Goal: Task Accomplishment & Management: Manage account settings

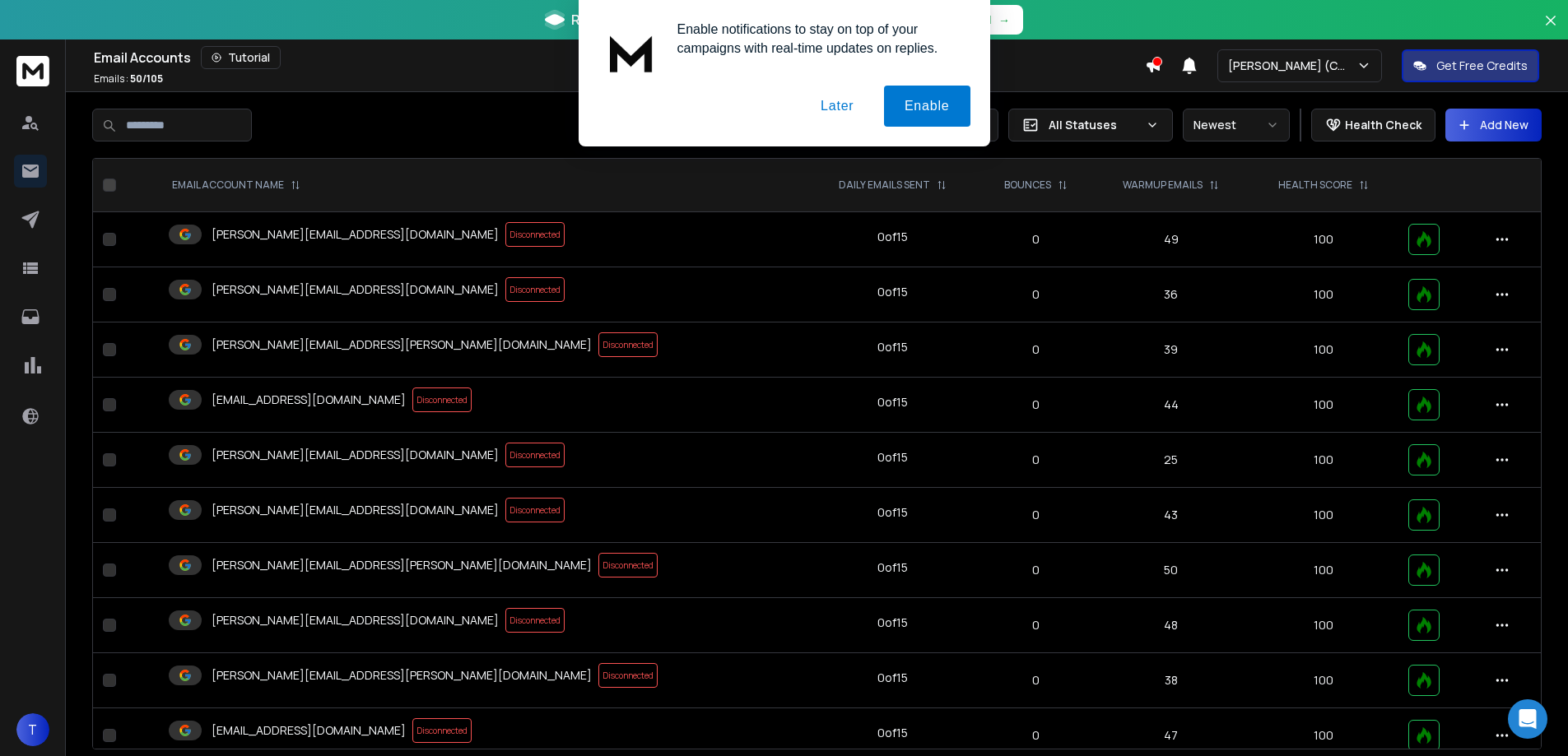
click at [857, 110] on button "Later" at bounding box center [837, 106] width 75 height 41
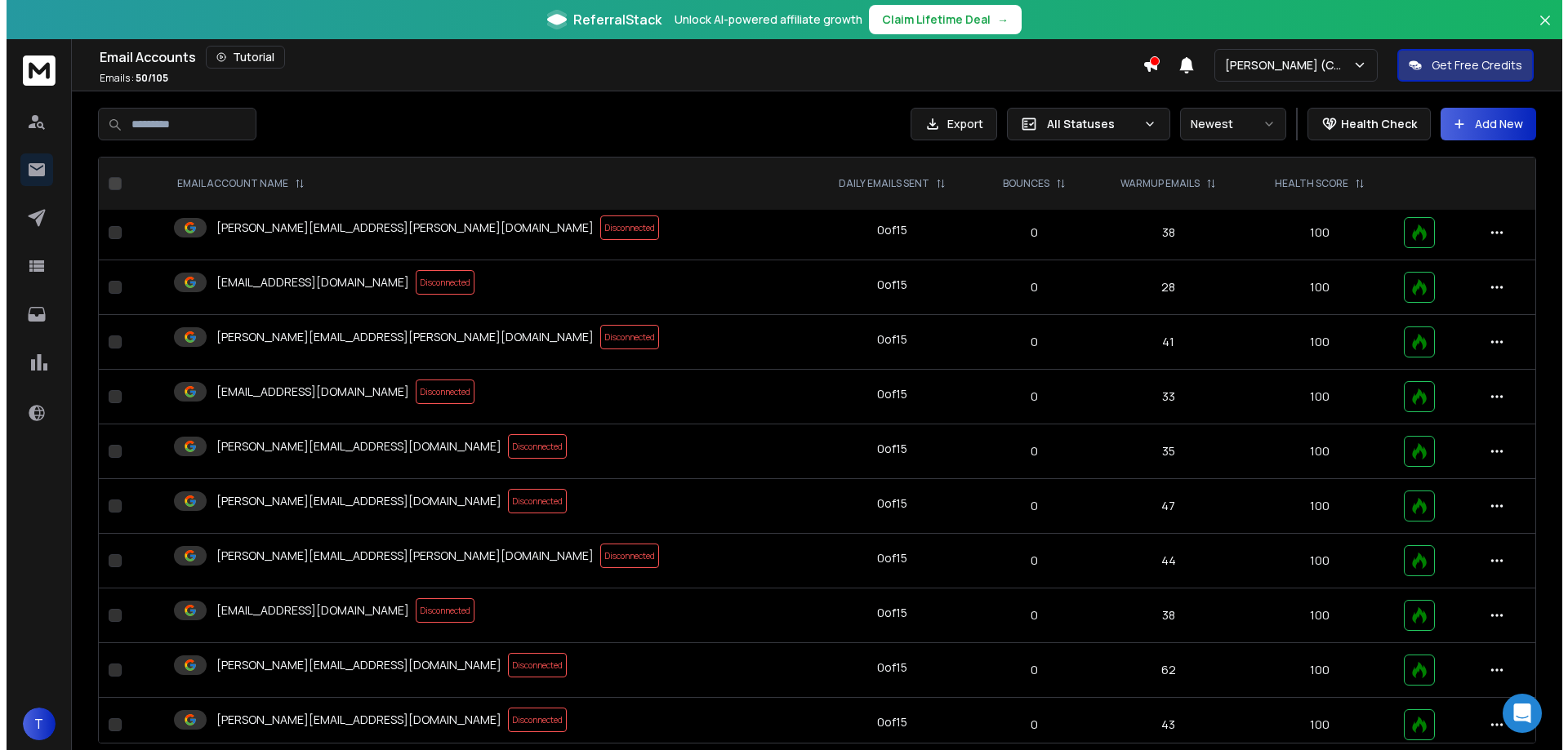
scroll to position [2240, 0]
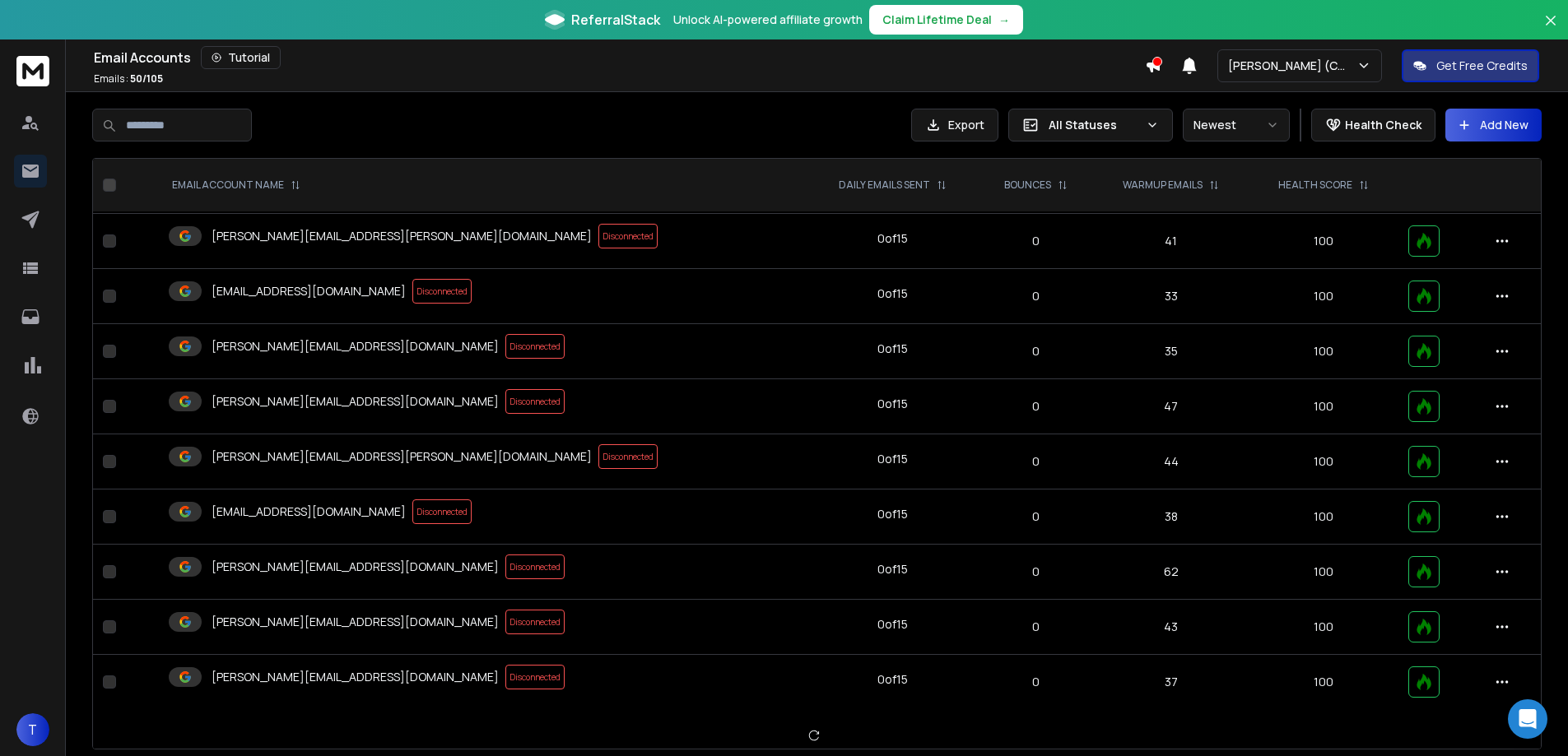
click at [6, 178] on div "T" at bounding box center [32, 401] width 66 height 724
click at [25, 177] on icon at bounding box center [30, 171] width 17 height 13
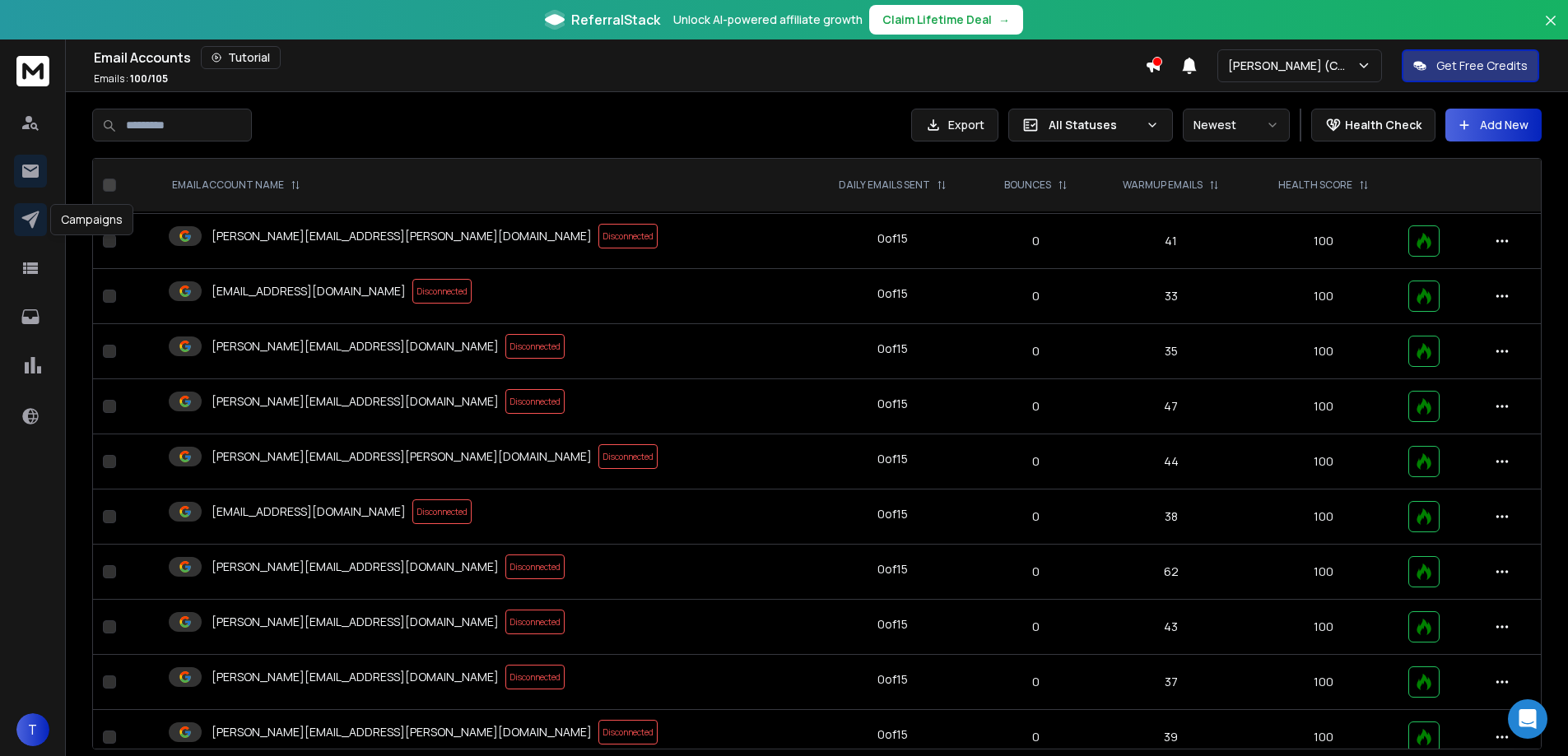
click at [26, 213] on icon at bounding box center [30, 220] width 20 height 20
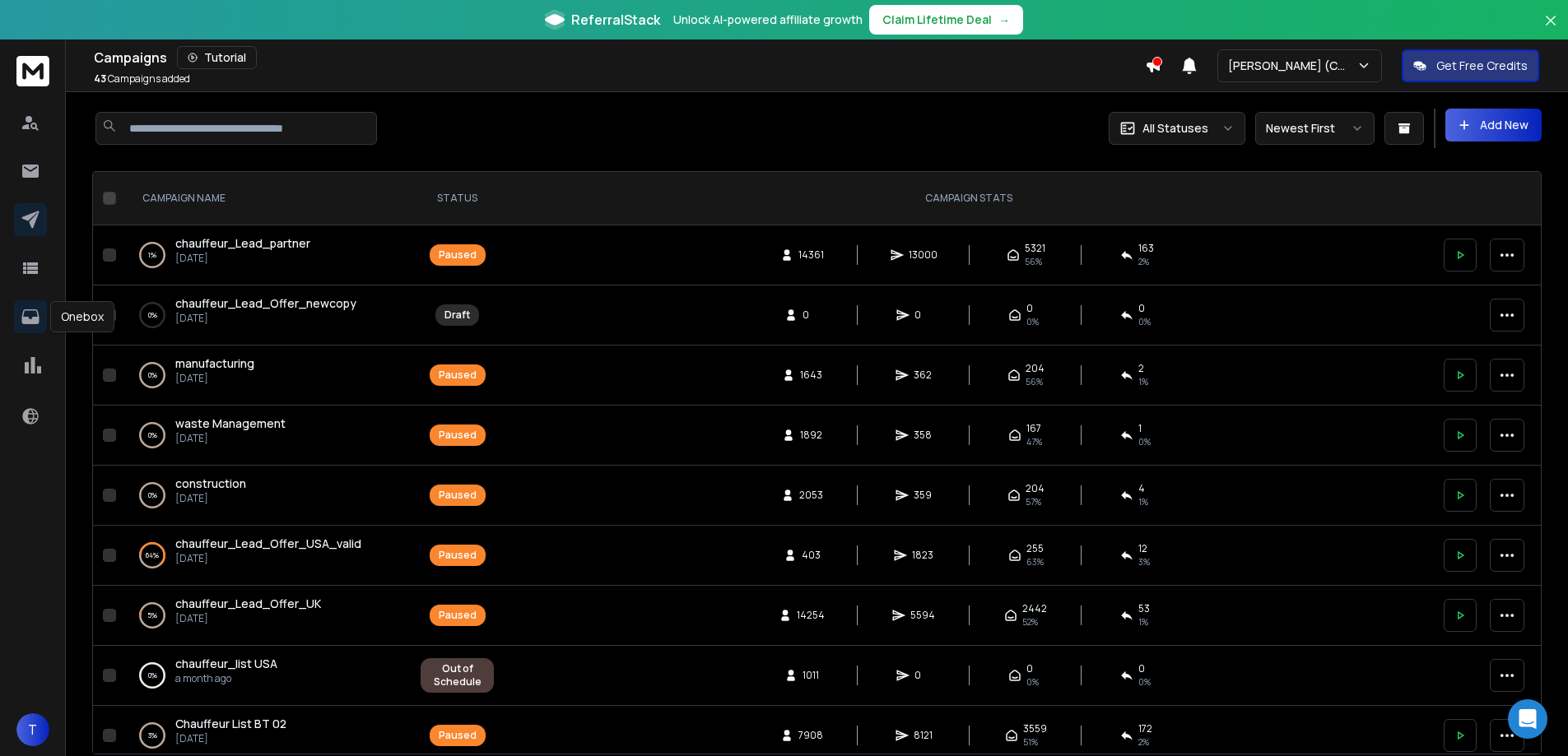
click at [28, 315] on icon at bounding box center [30, 317] width 20 height 20
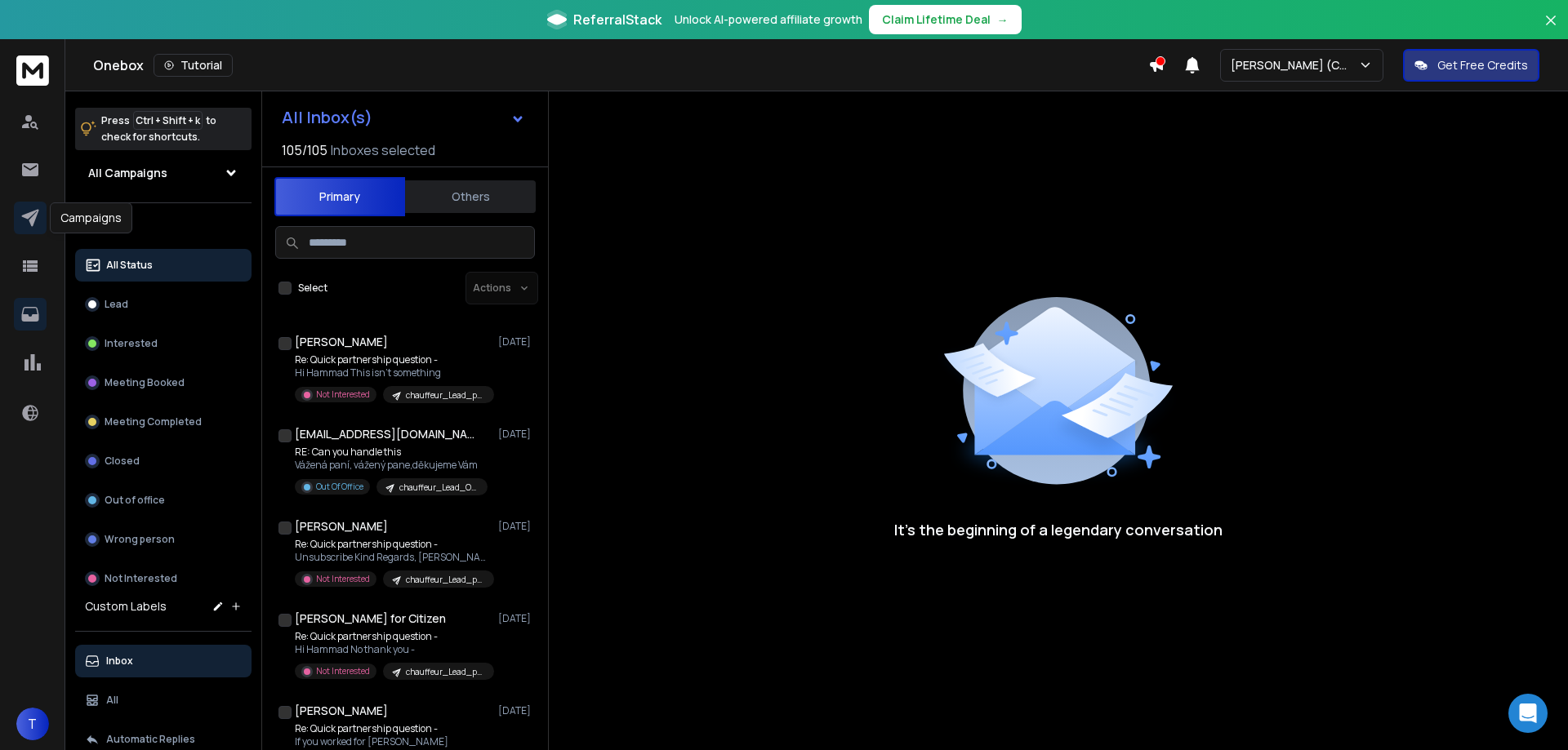
click at [33, 223] on icon at bounding box center [30, 219] width 18 height 18
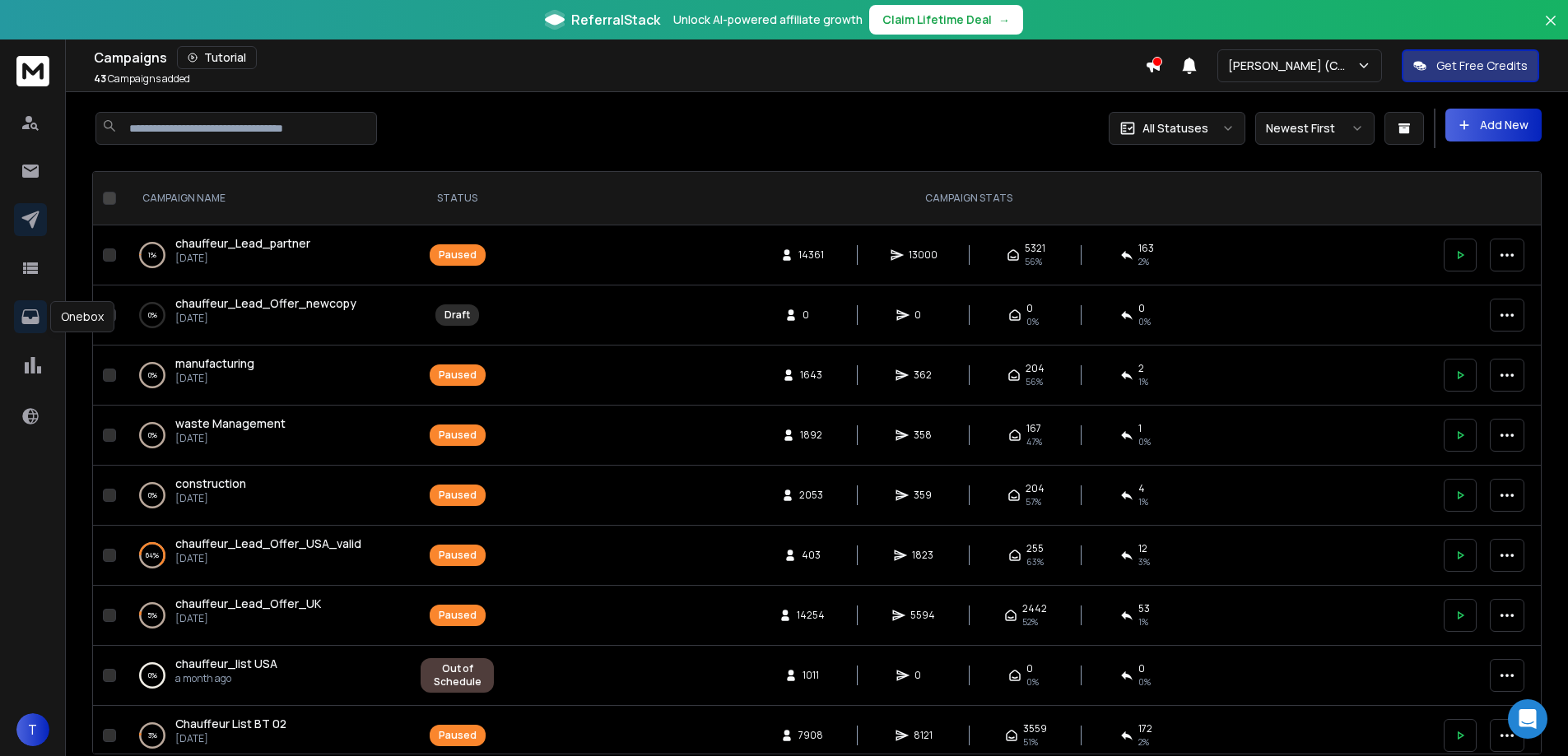
click at [38, 310] on icon at bounding box center [30, 317] width 20 height 20
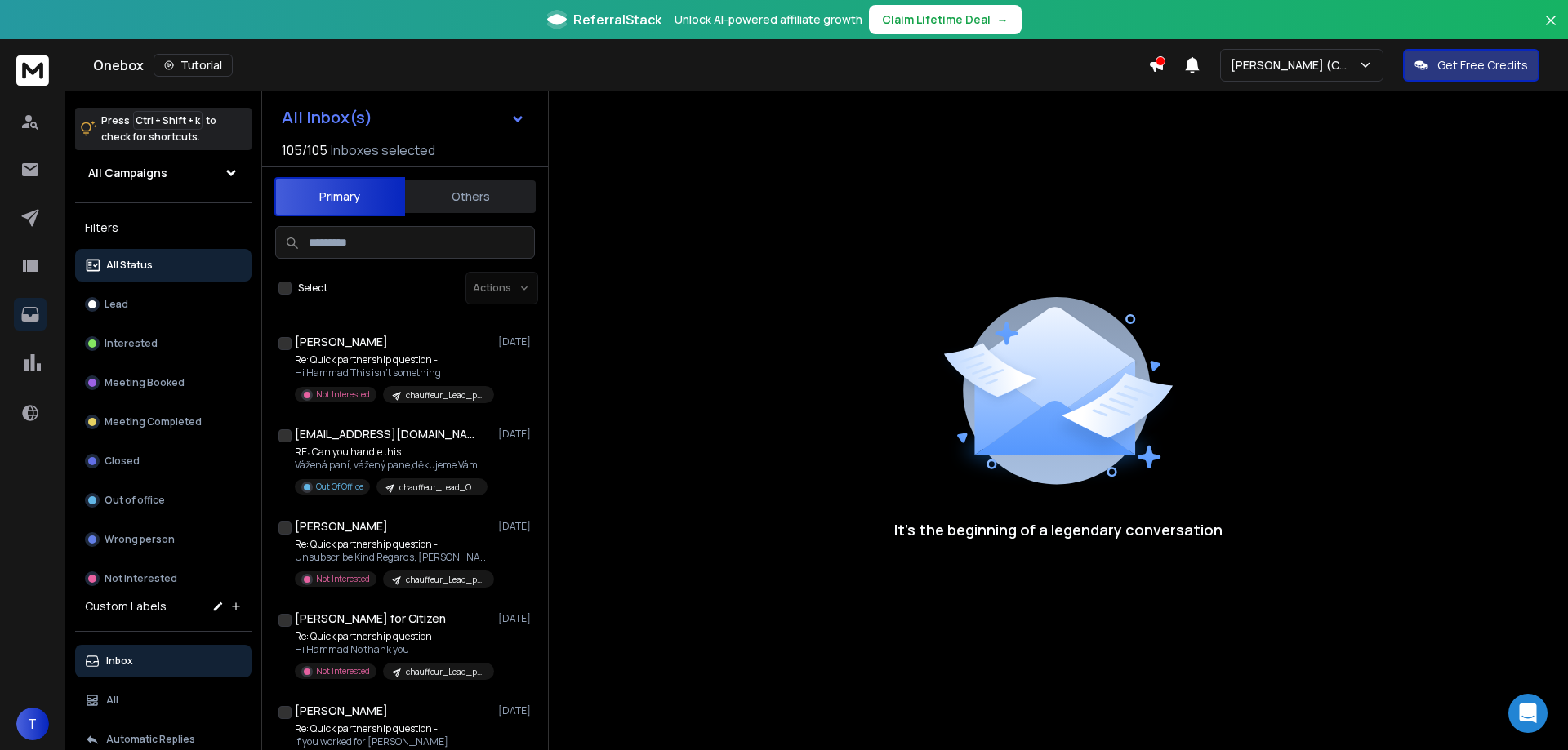
scroll to position [163, 0]
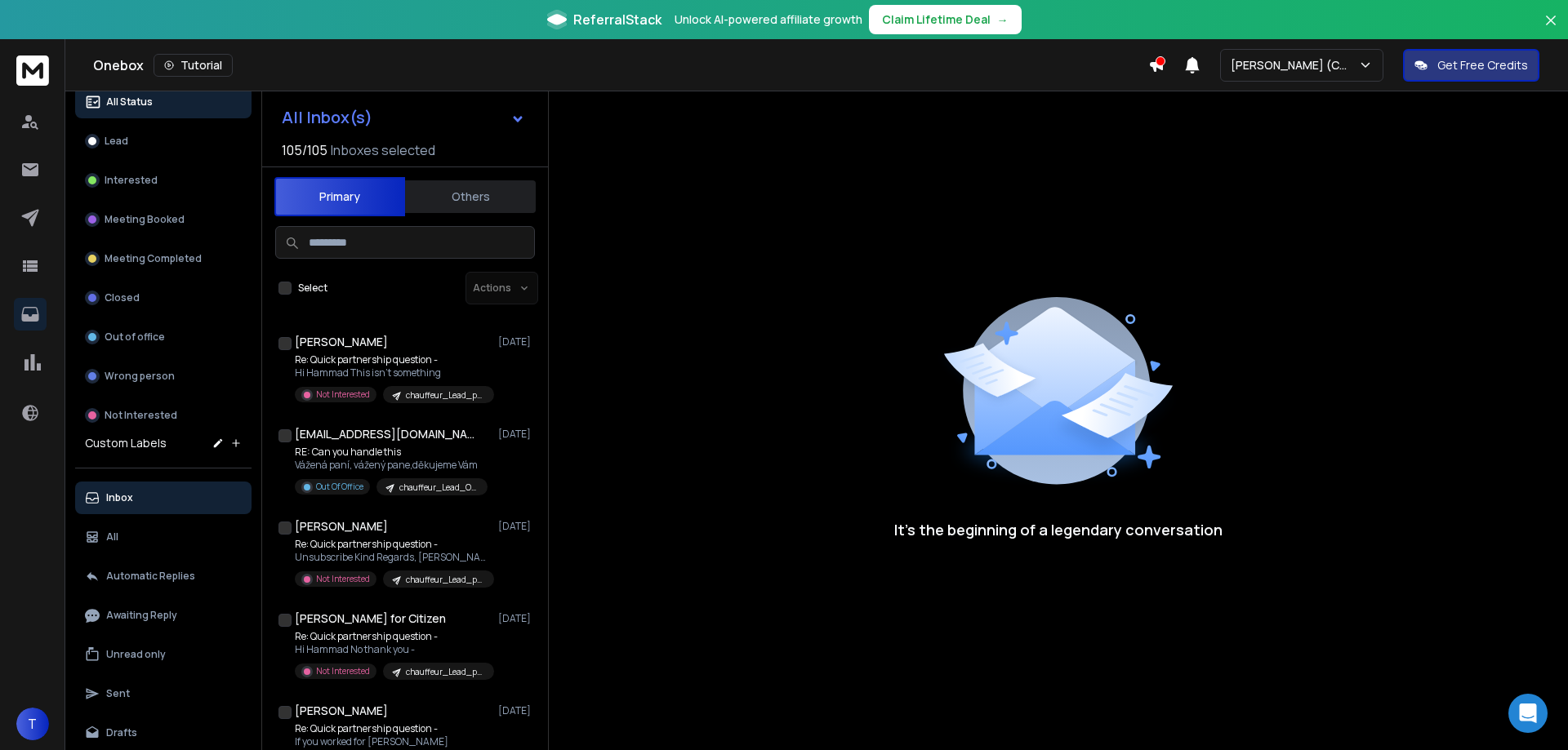
click at [445, 228] on input at bounding box center [405, 242] width 260 height 33
click at [354, 249] on input "**********" at bounding box center [405, 242] width 260 height 33
click at [456, 215] on div "**********" at bounding box center [405, 527] width 286 height 696
click at [448, 247] on input "**********" at bounding box center [405, 242] width 260 height 33
click at [856, 196] on div "It’s the beginning of a legendary conversation" at bounding box center [1058, 410] width 1019 height 637
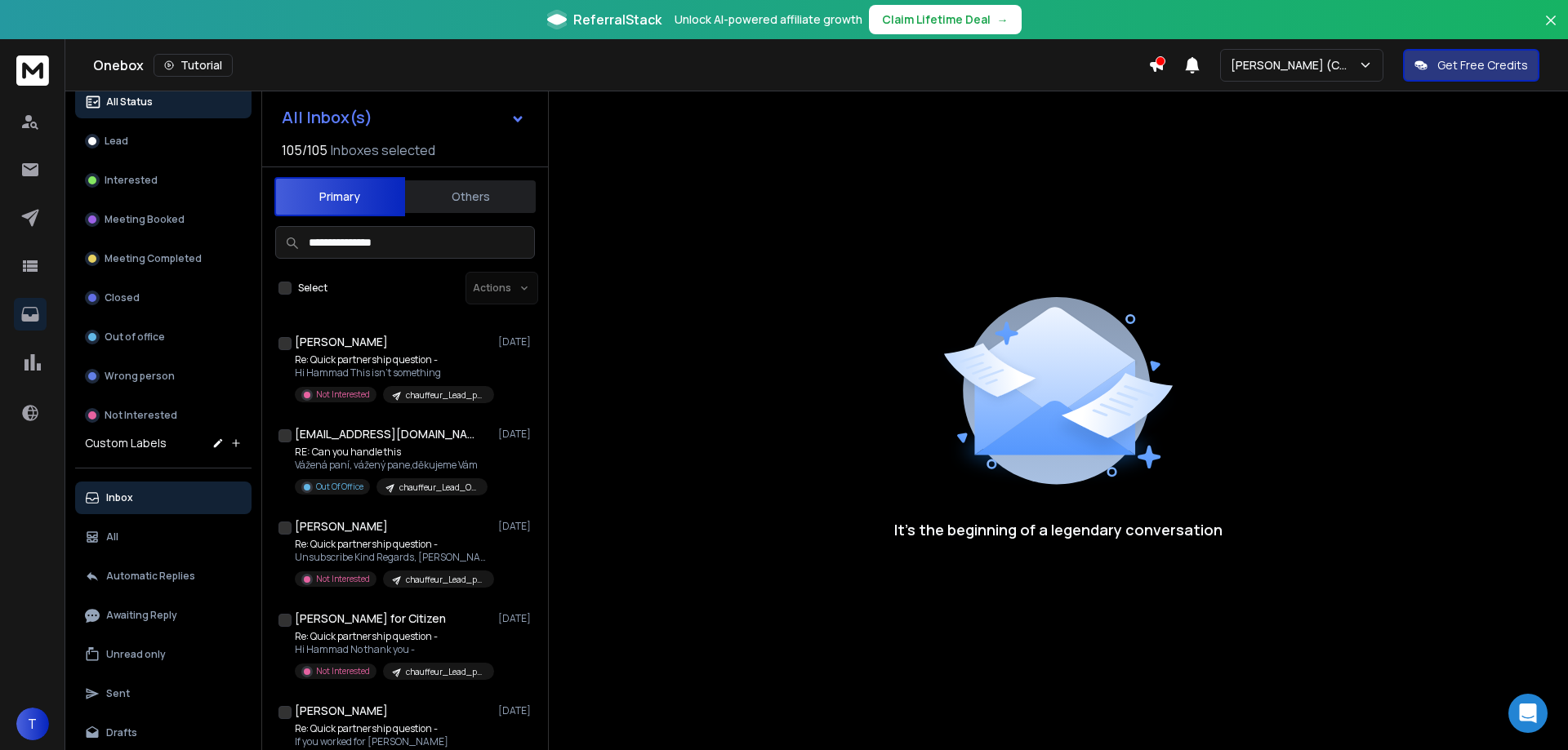
click at [447, 246] on input "**********" at bounding box center [405, 242] width 260 height 33
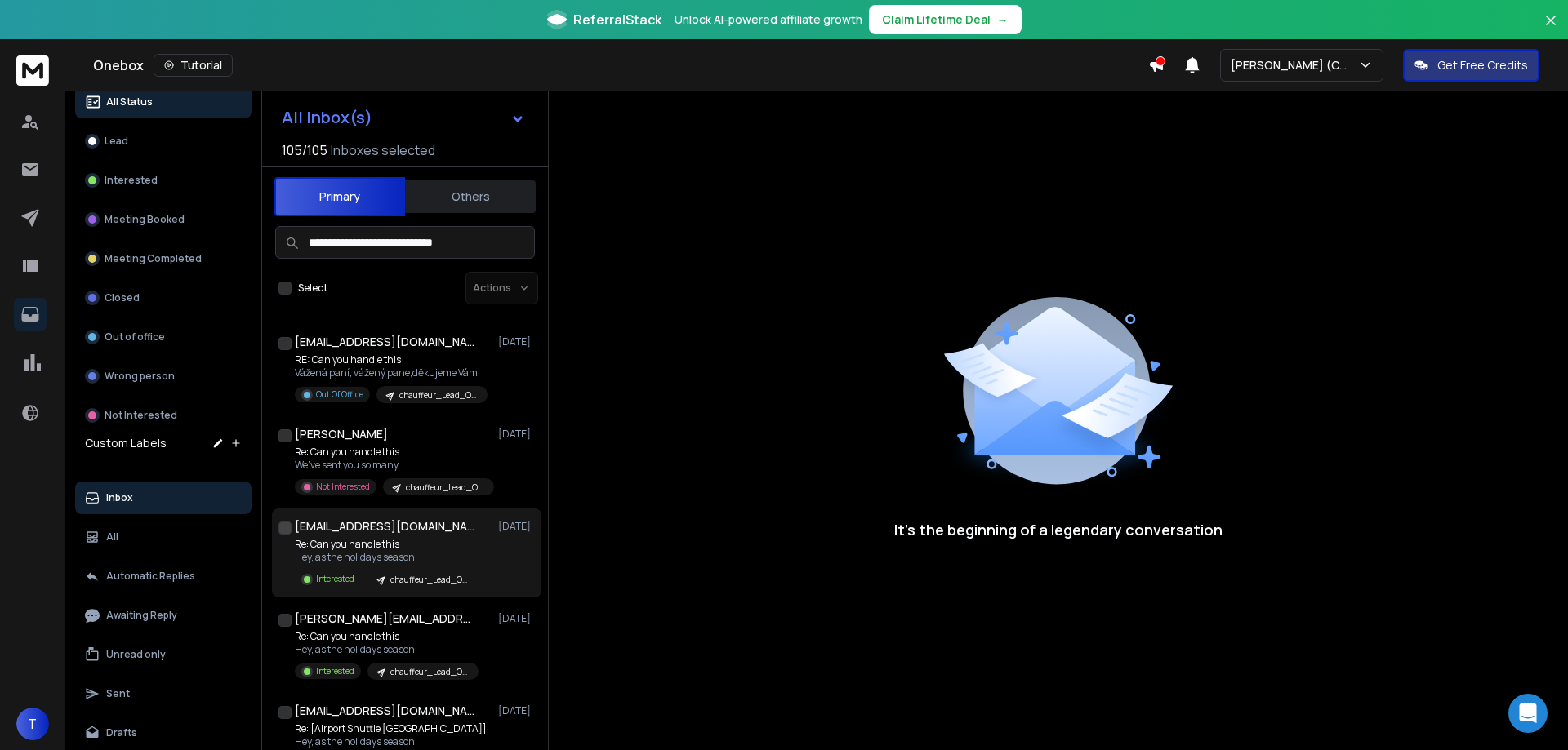
type input "**********"
click at [408, 541] on p "Re: Can you handle this" at bounding box center [386, 544] width 184 height 13
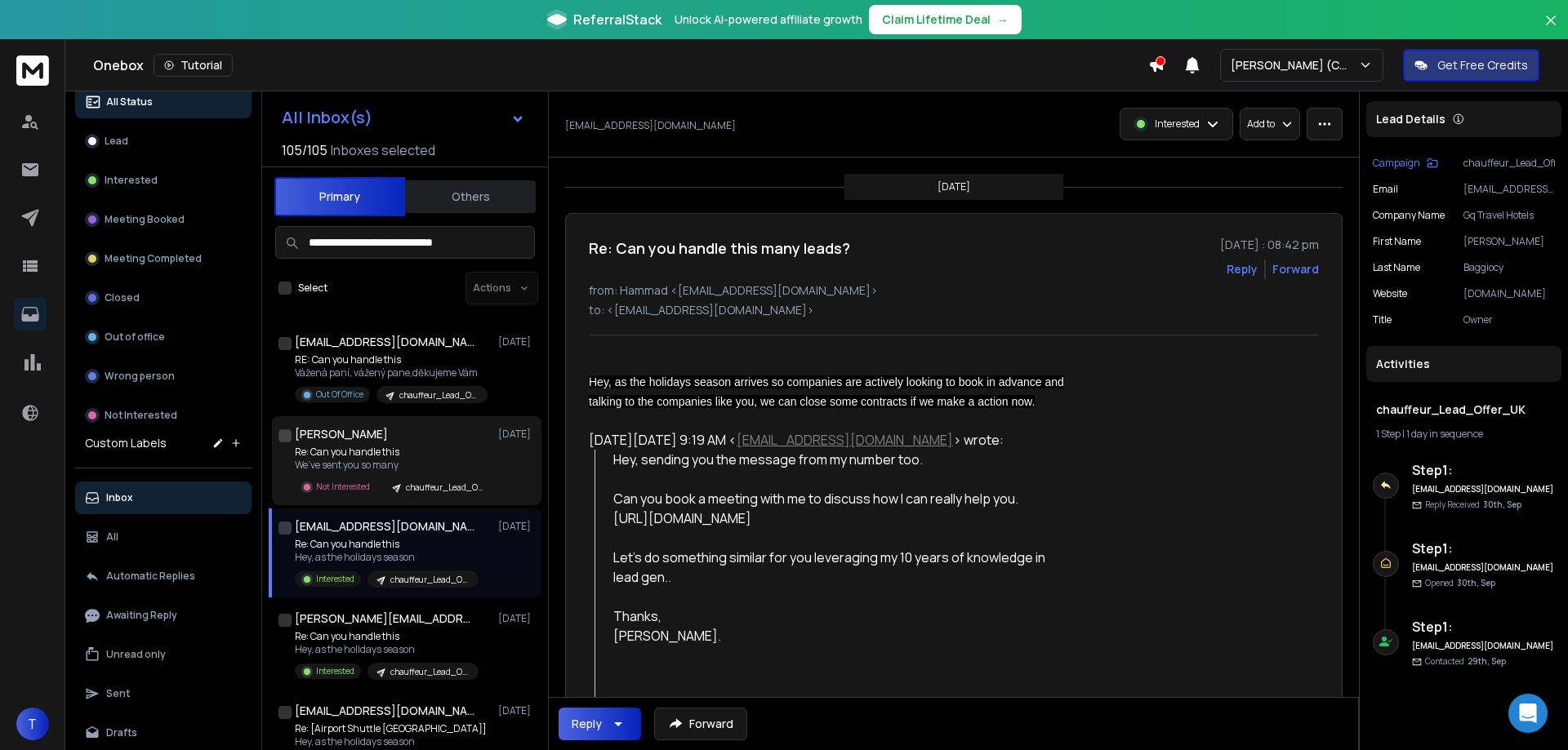
click at [423, 444] on div "[PERSON_NAME] [DATE] Re: Can you handle this We’ve sent you so many Not Interes…" at bounding box center [415, 460] width 240 height 69
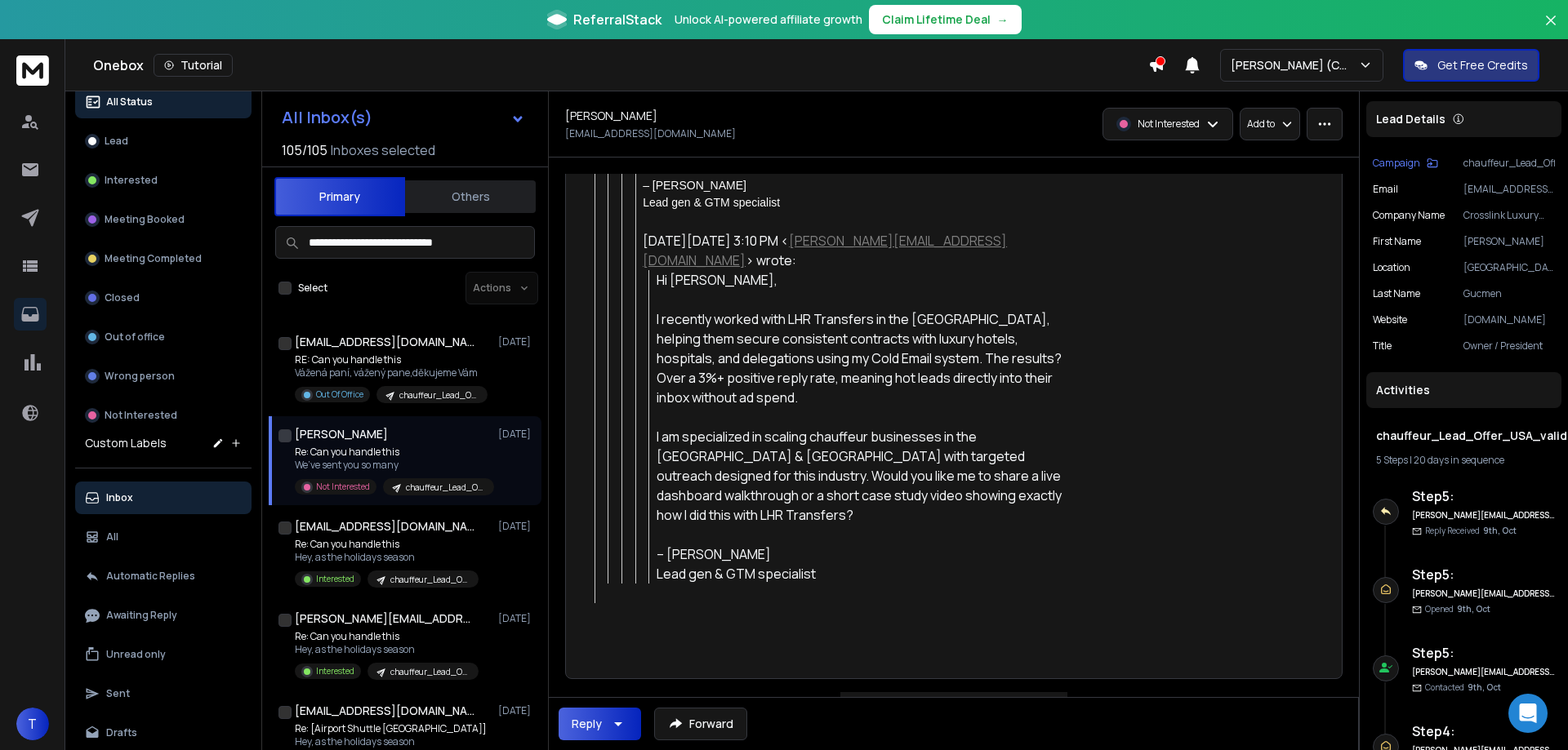
scroll to position [1750, 0]
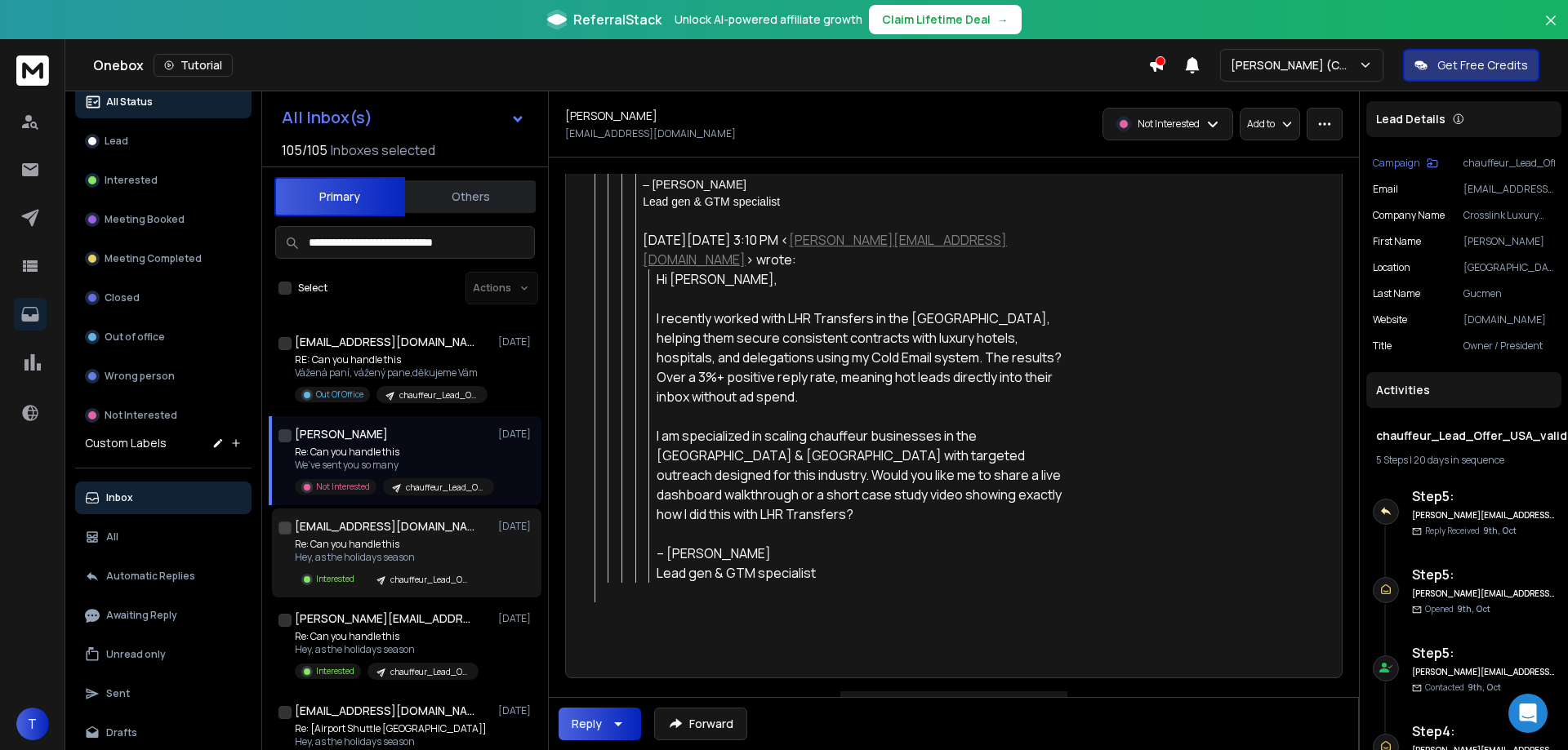
click at [419, 536] on div "[EMAIL_ADDRESS][DOMAIN_NAME] [DATE] Re: Can you handle this Hey, as the holiday…" at bounding box center [415, 553] width 240 height 69
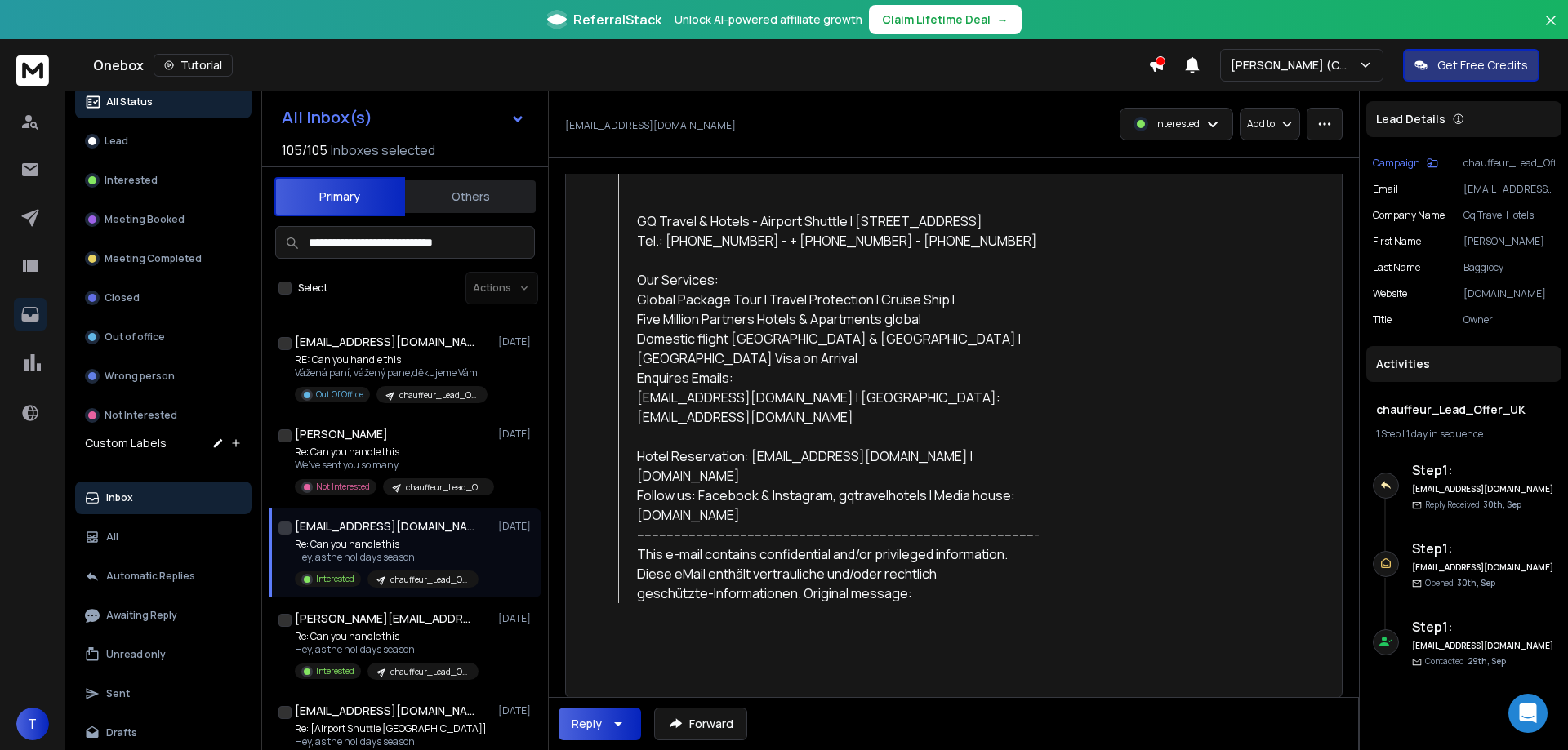
scroll to position [1219, 0]
click at [981, 718] on p "View all 3 replies" at bounding box center [964, 724] width 71 height 13
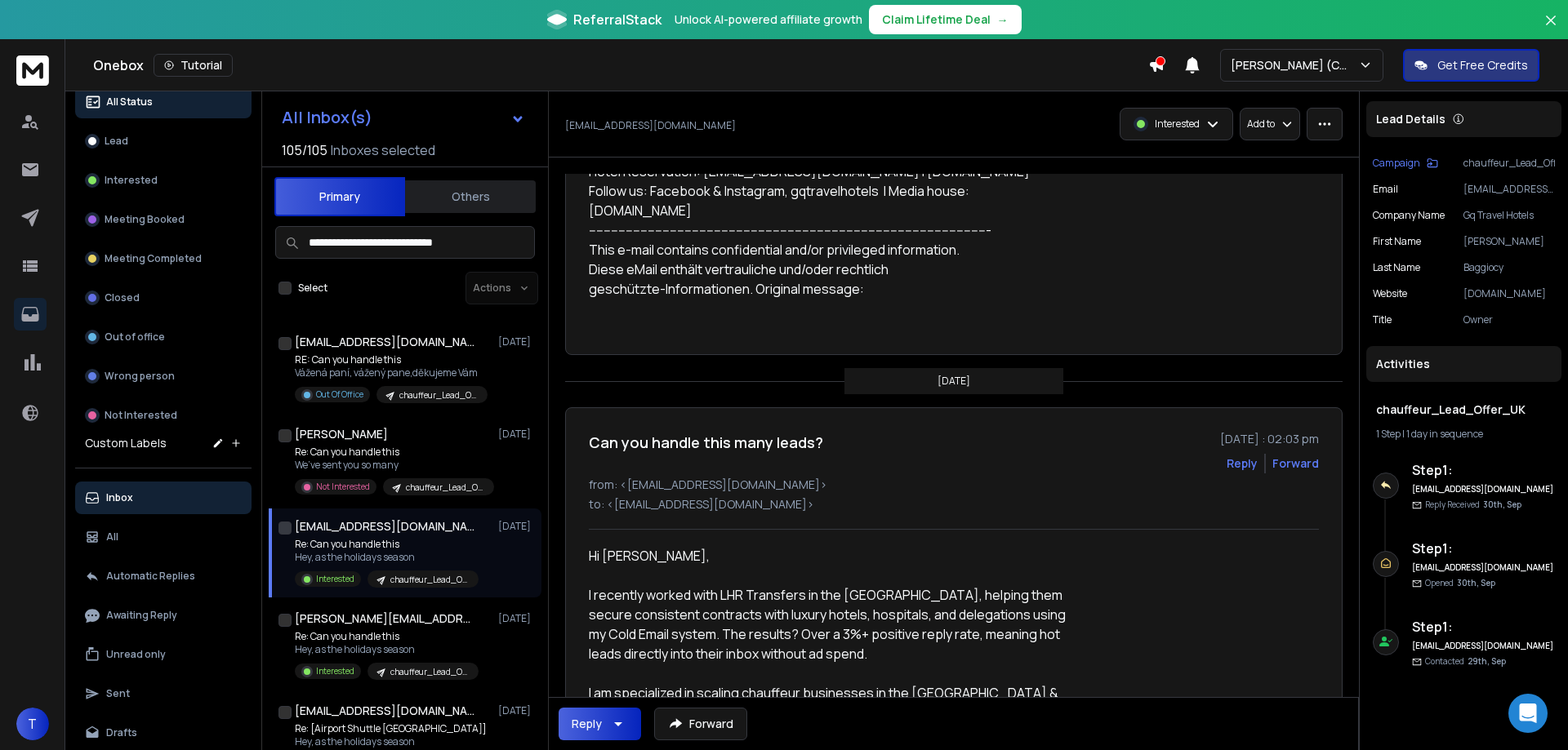
scroll to position [4410, 0]
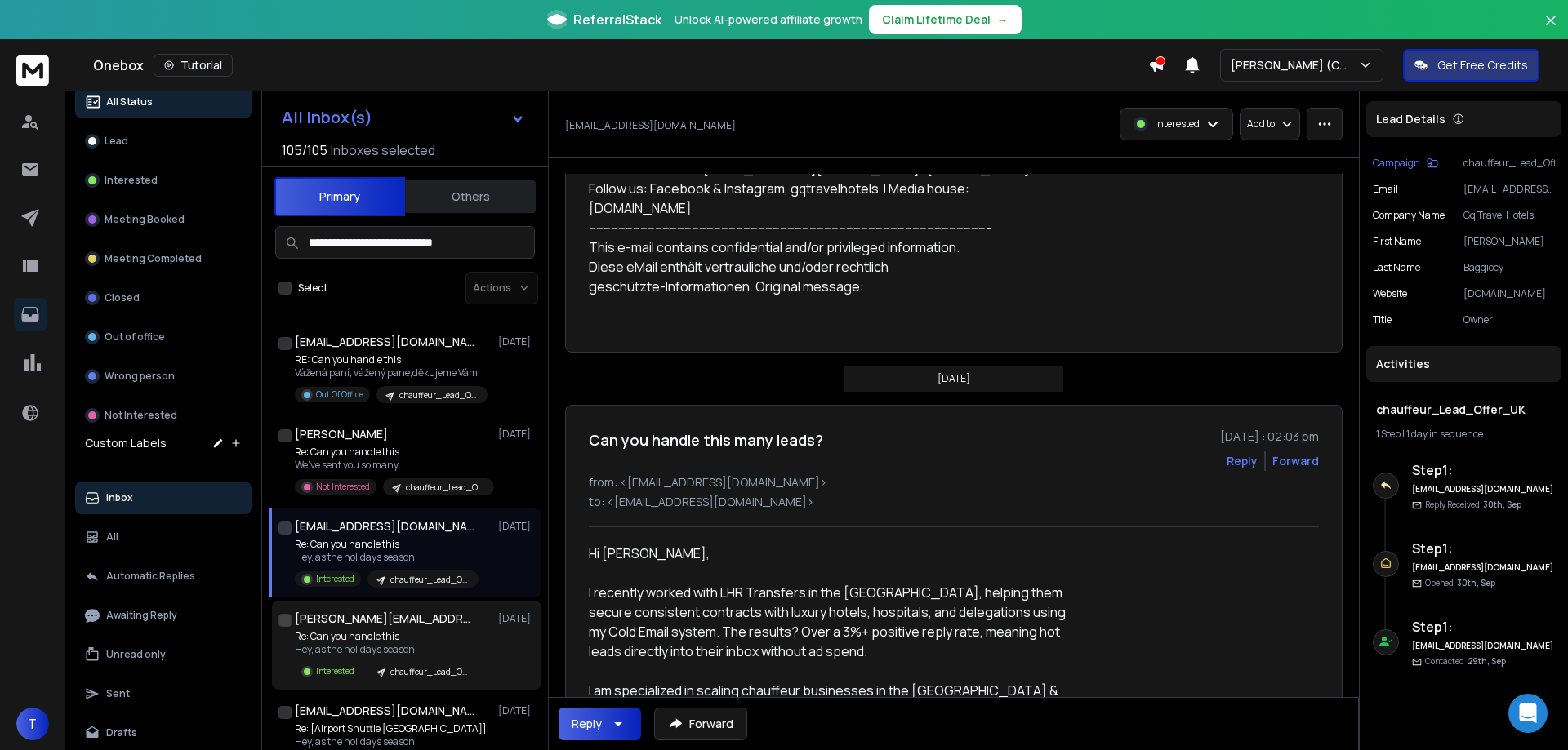
click at [436, 636] on p "Re: Can you handle this" at bounding box center [386, 636] width 184 height 13
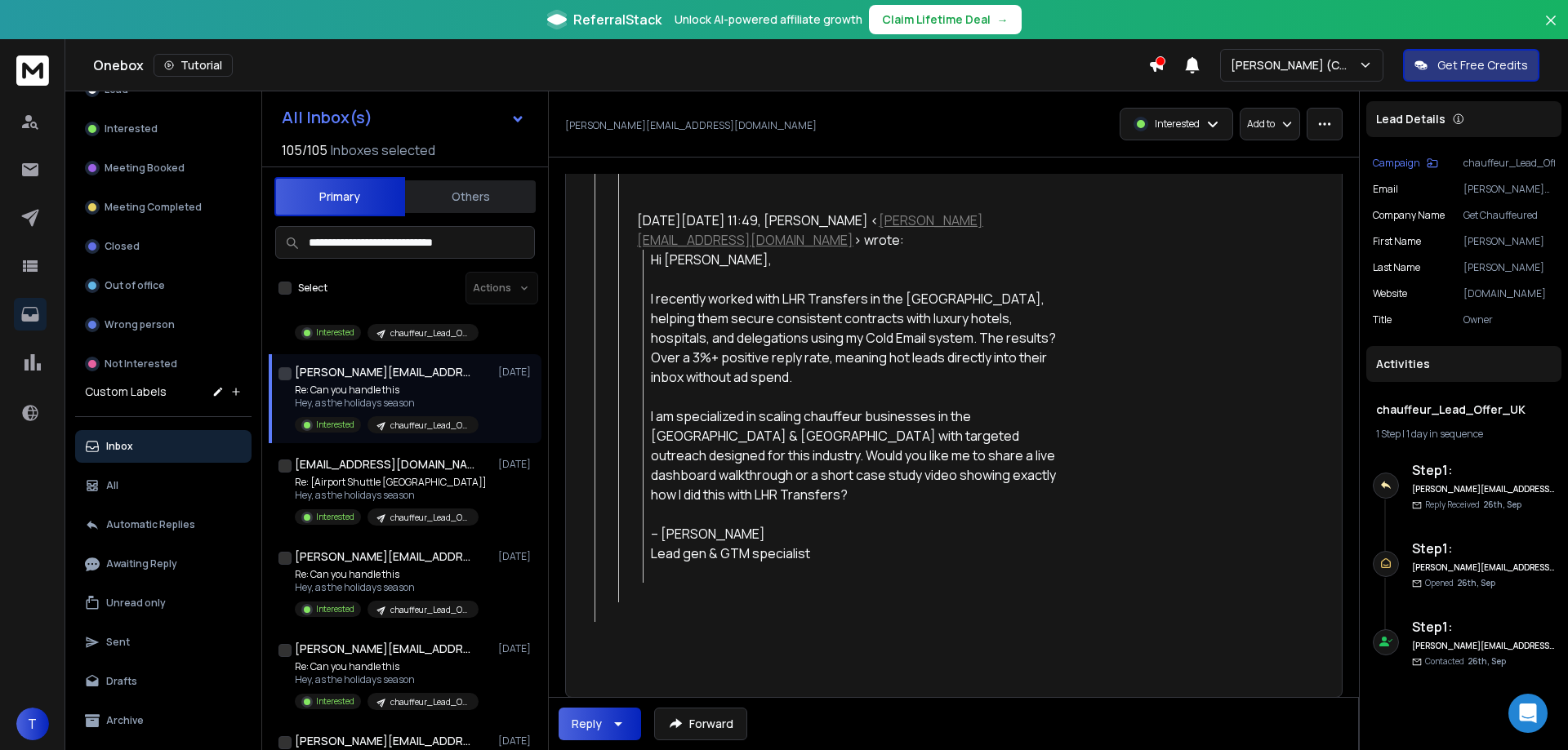
scroll to position [245, 0]
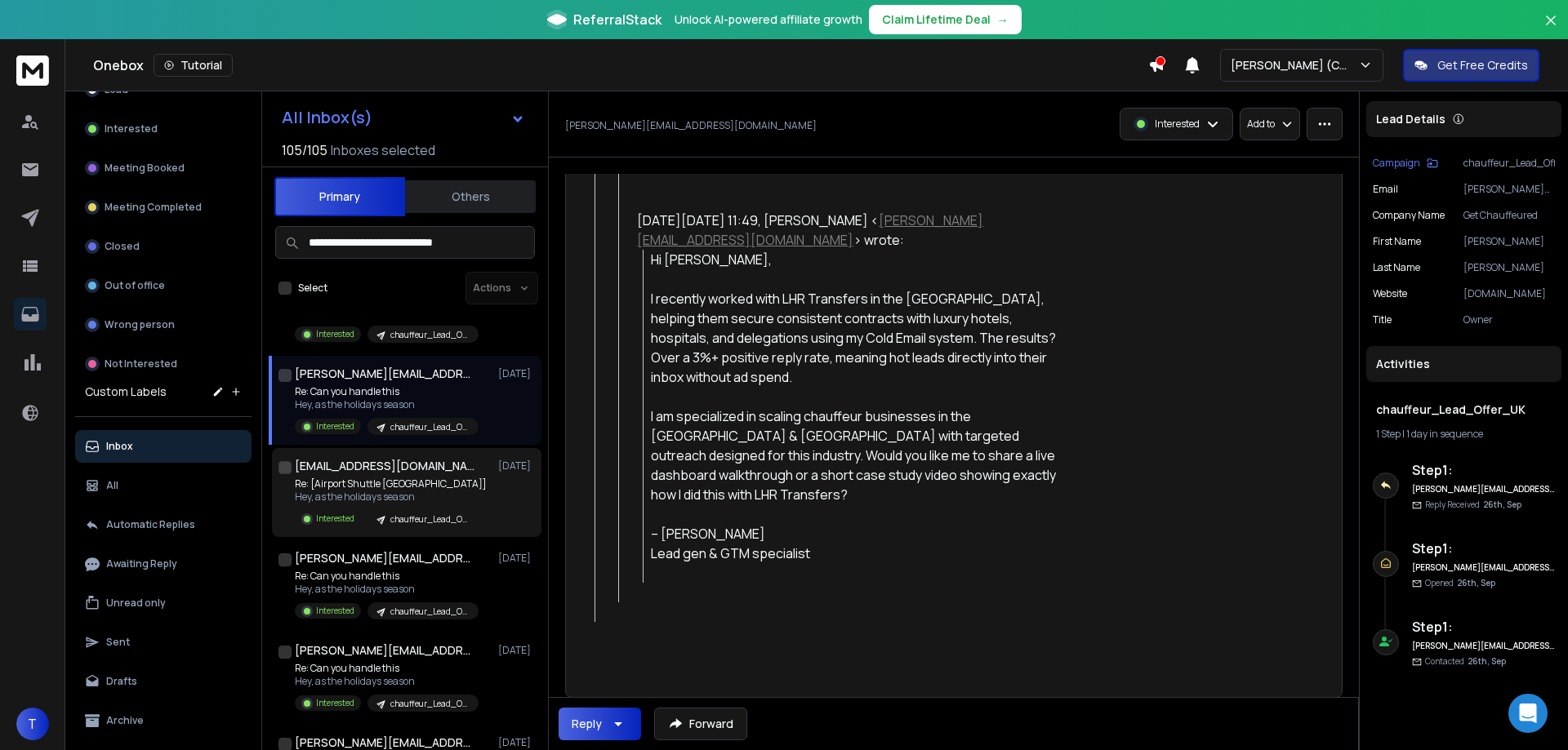
click at [490, 476] on div "[EMAIL_ADDRESS][DOMAIN_NAME] [DATE] Re: [Airport Shuttle [GEOGRAPHIC_DATA]] Hey…" at bounding box center [415, 492] width 240 height 69
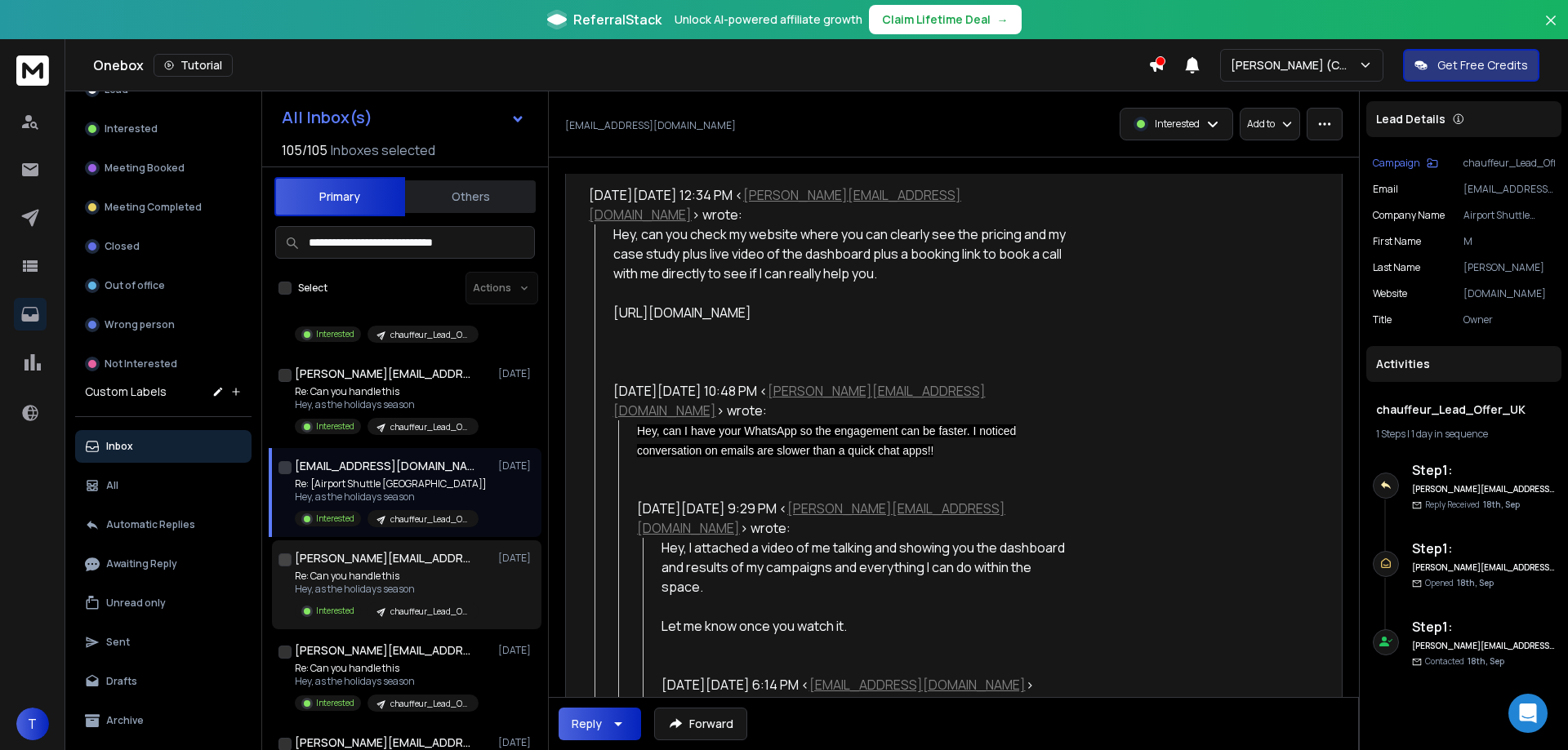
click at [362, 560] on h1 "[PERSON_NAME][EMAIL_ADDRESS][DOMAIN_NAME]" at bounding box center [384, 558] width 180 height 17
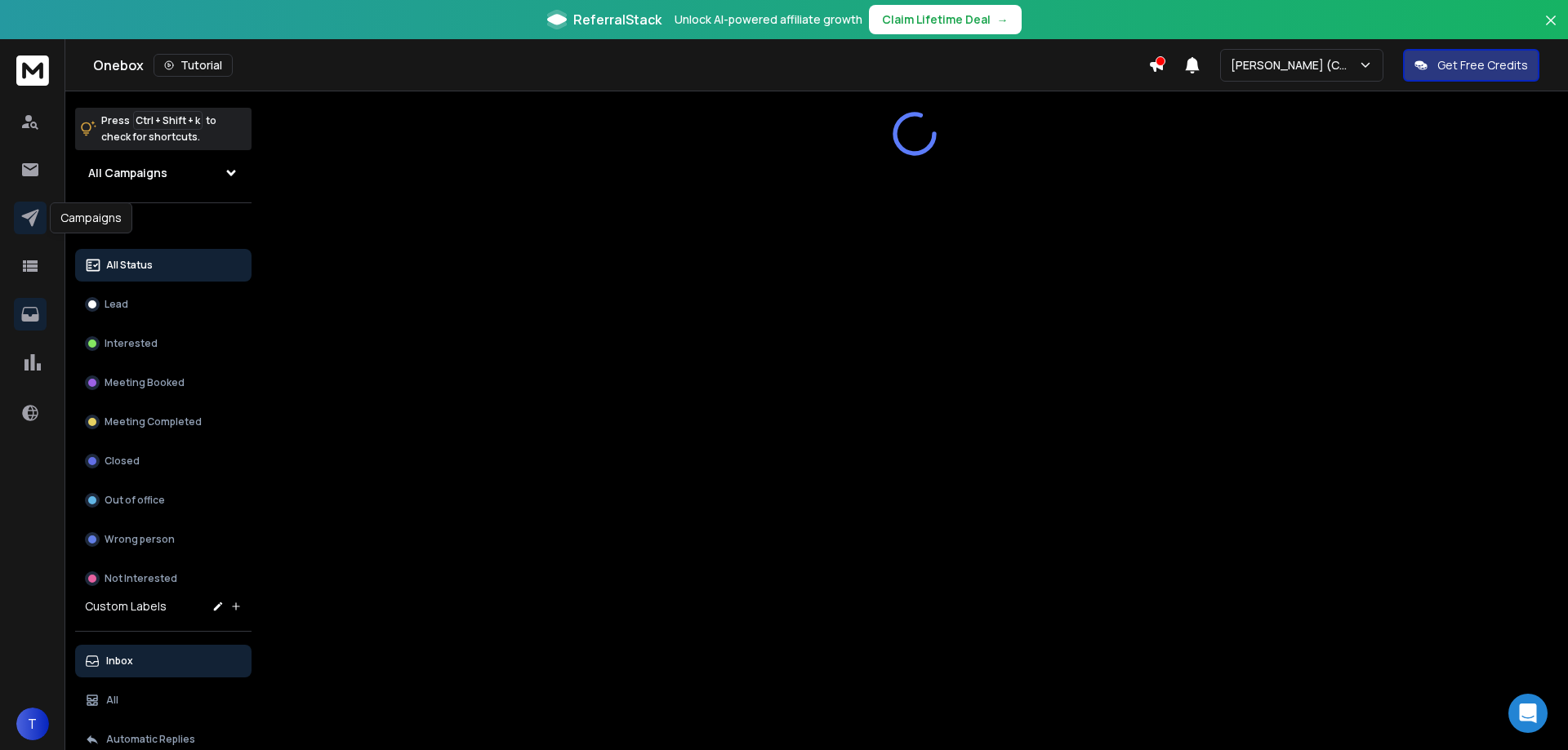
click at [32, 221] on icon at bounding box center [30, 219] width 18 height 18
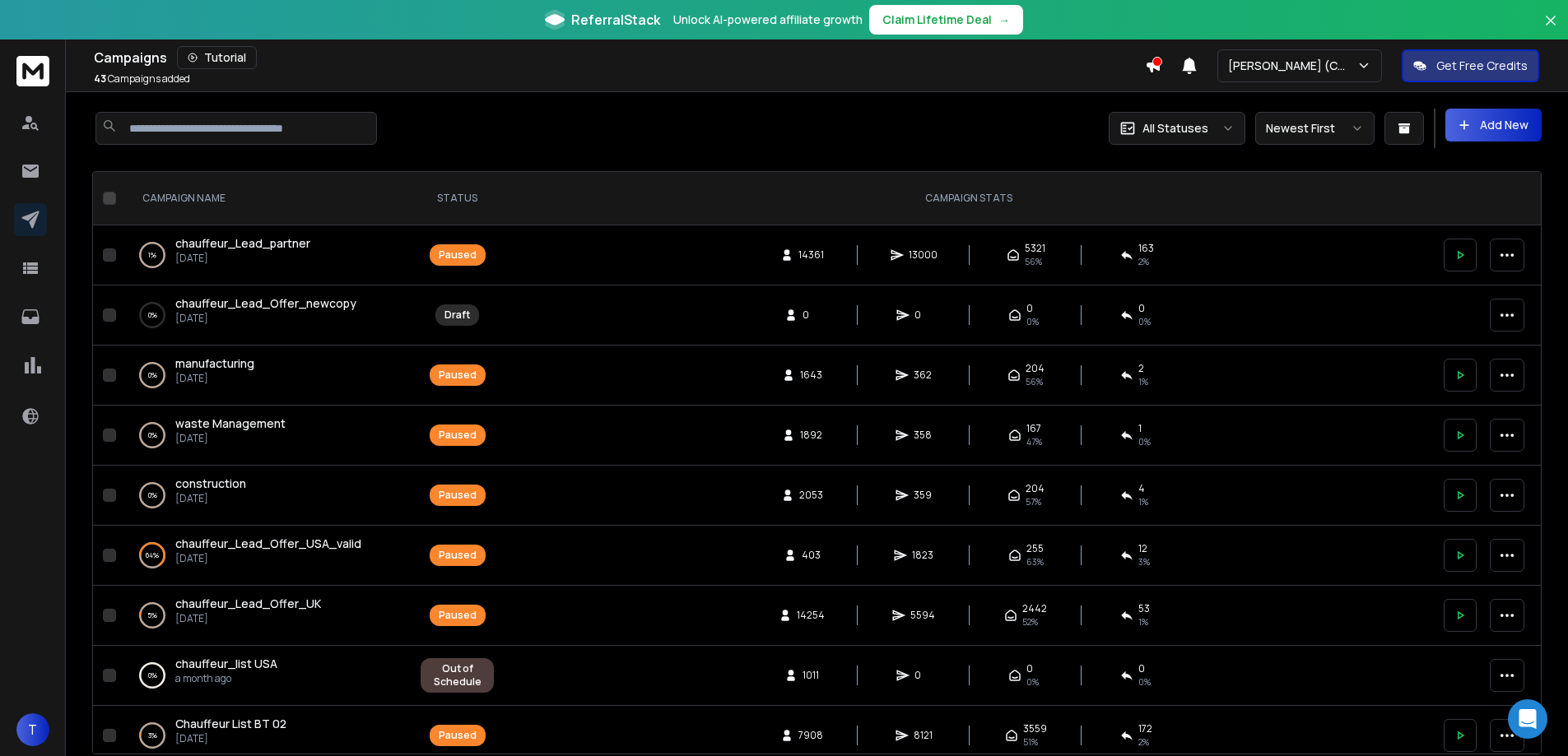
click at [570, 246] on div "14361 13000 5321 56 % 163 2 %" at bounding box center [969, 255] width 910 height 26
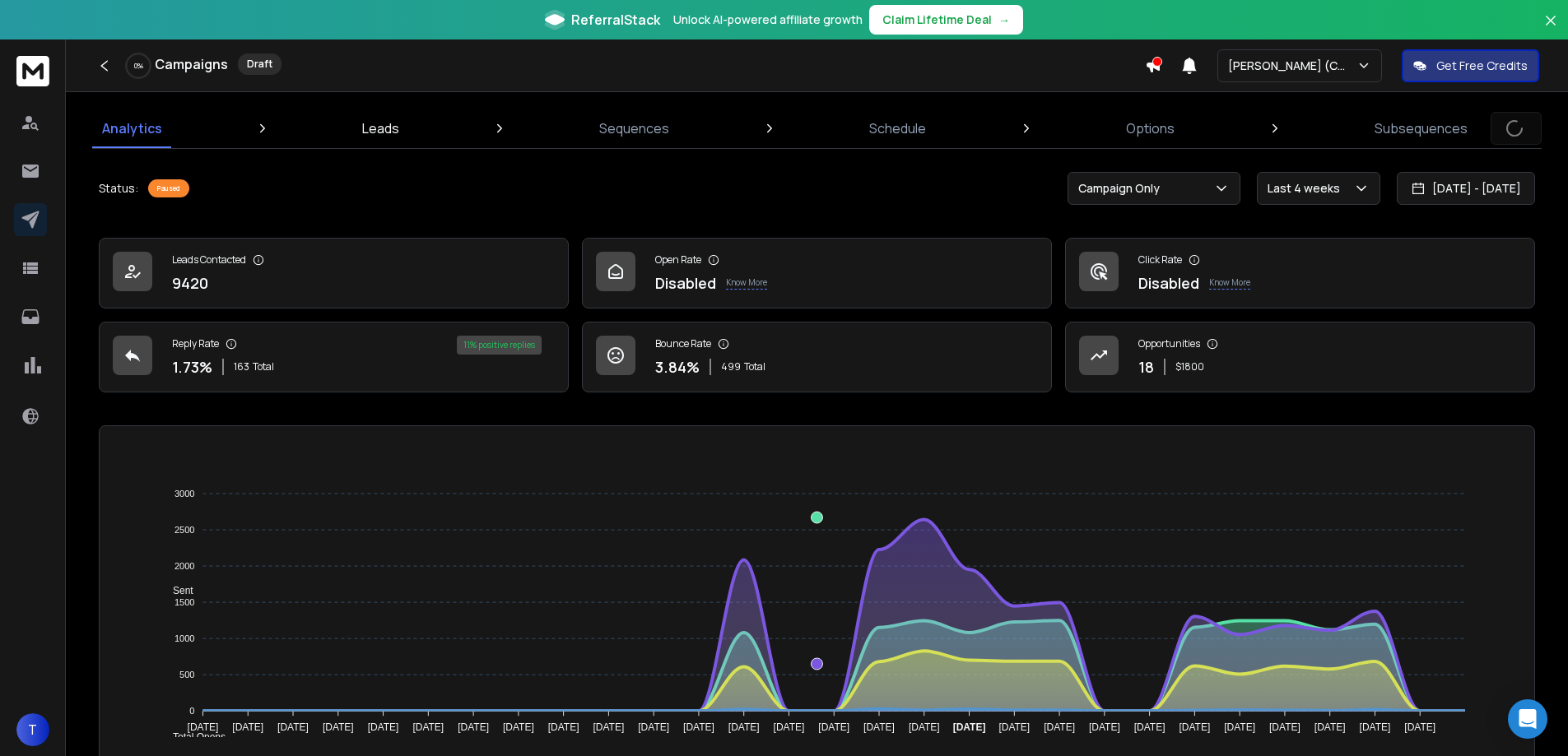
click at [390, 133] on p "Leads" at bounding box center [380, 128] width 37 height 20
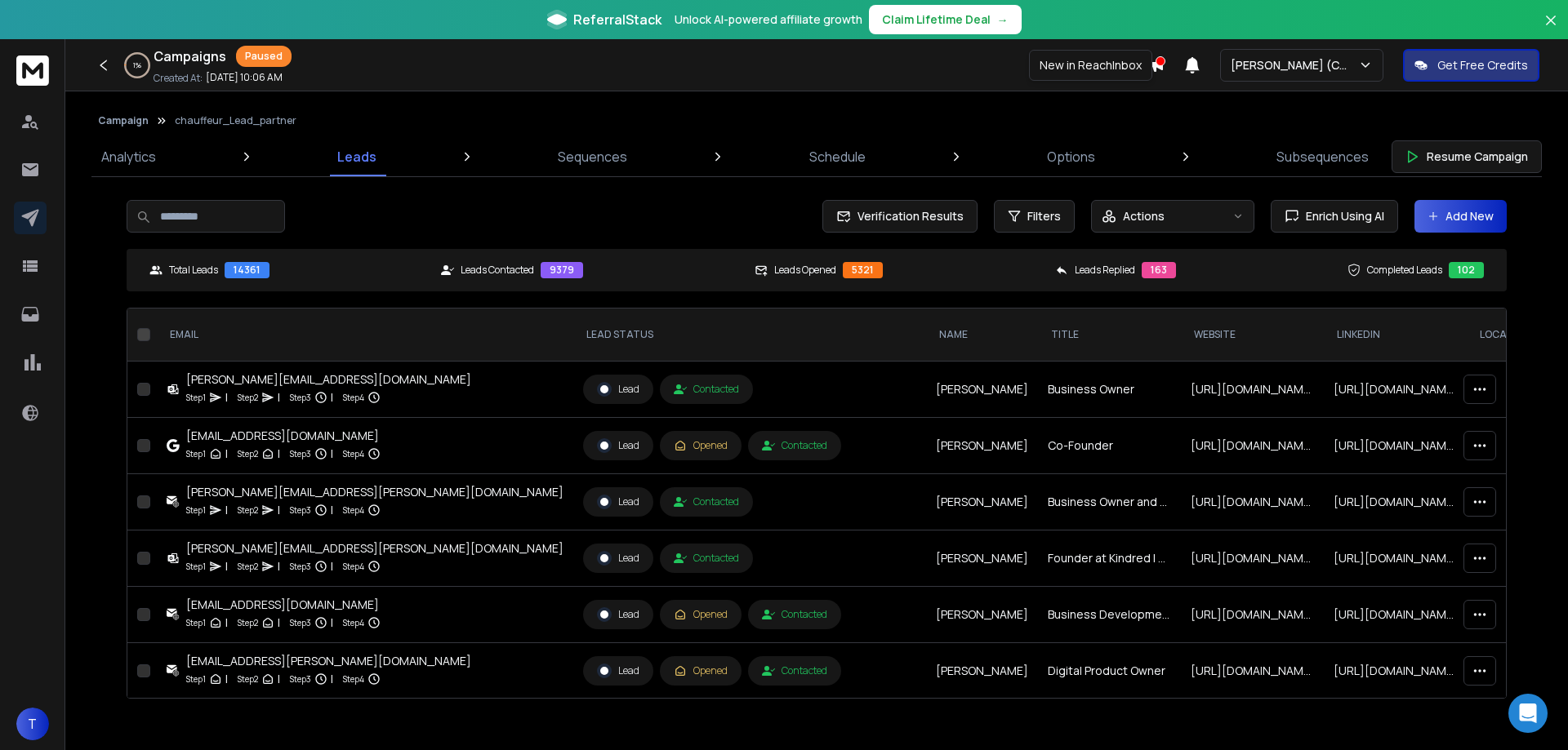
click at [1164, 64] on div at bounding box center [1160, 61] width 10 height 10
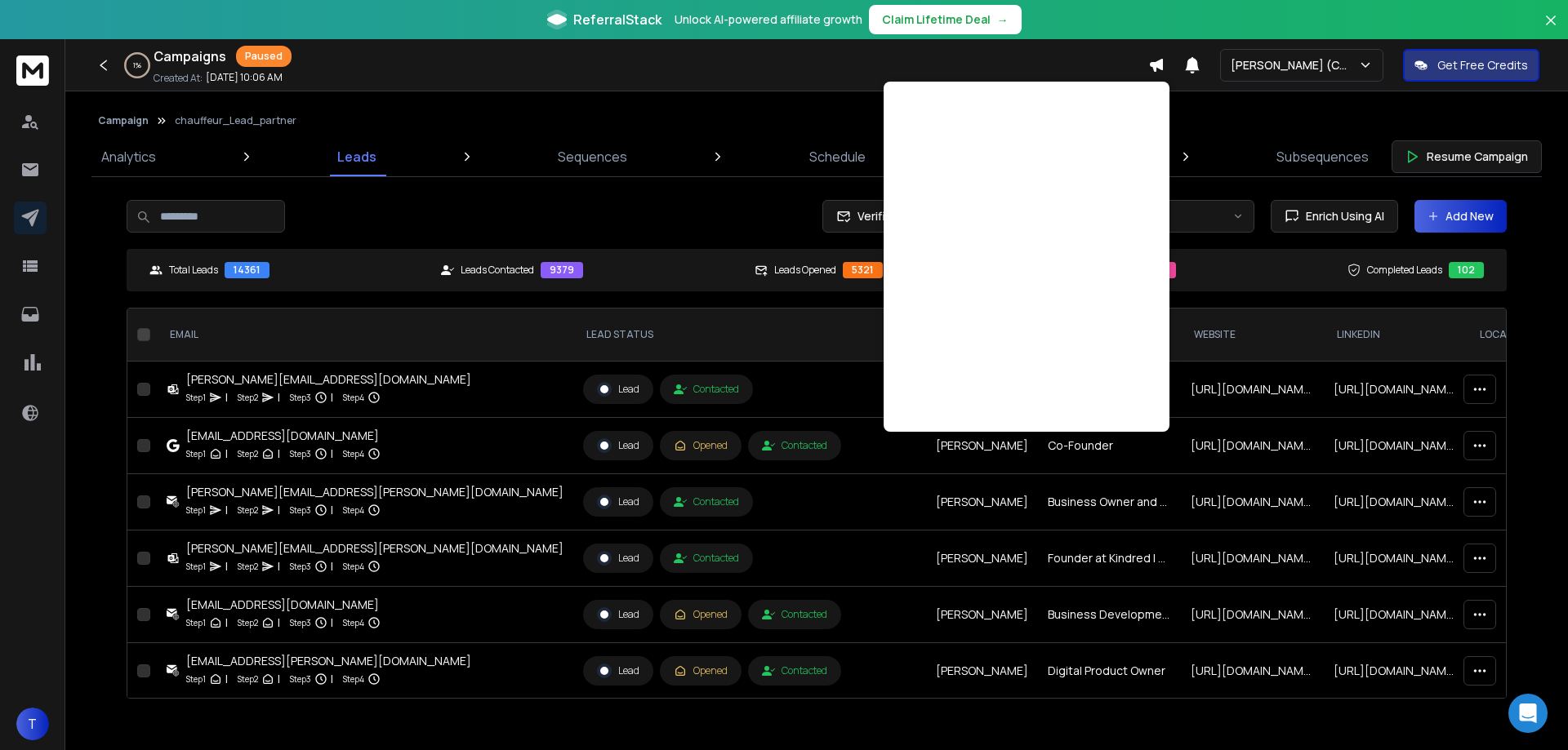
click at [861, 72] on div "1 % Campaigns Paused Created At: Sep 26, 2025, 10:06 AM Tanveer (Cold) Get Free…" at bounding box center [784, 65] width 1568 height 53
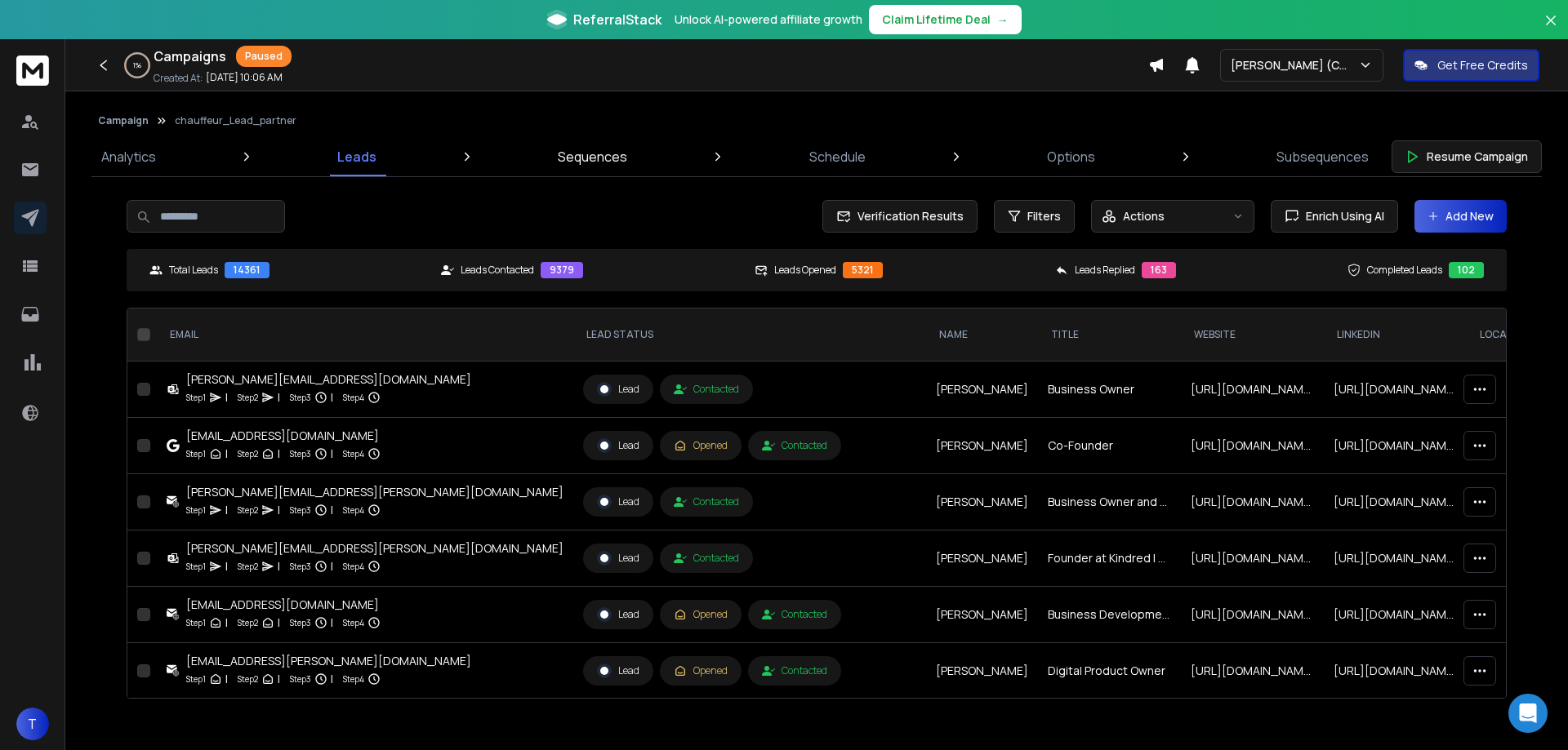
click at [617, 154] on p "Sequences" at bounding box center [592, 157] width 69 height 19
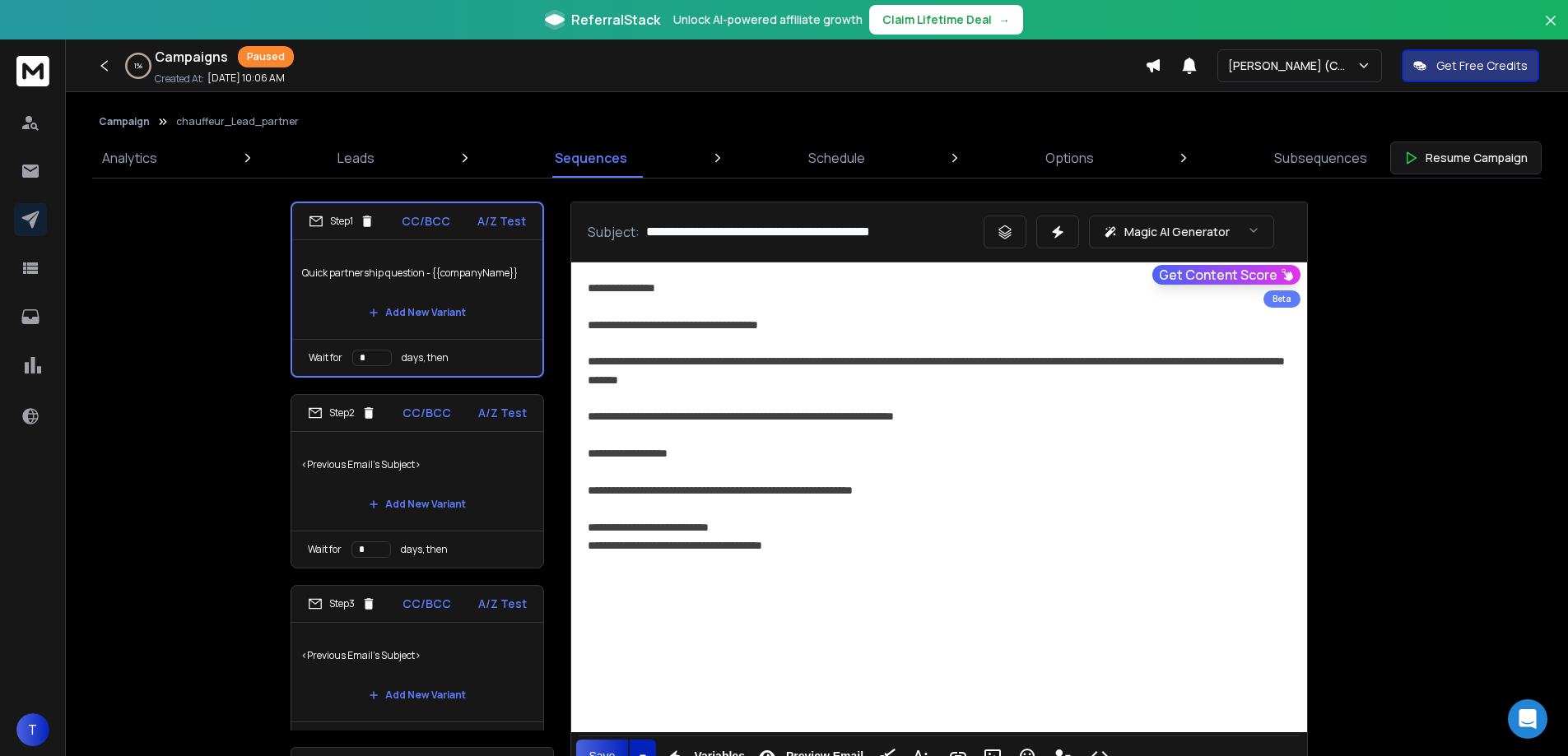
click at [453, 462] on p "<Previous Email's Subject>" at bounding box center [417, 465] width 232 height 46
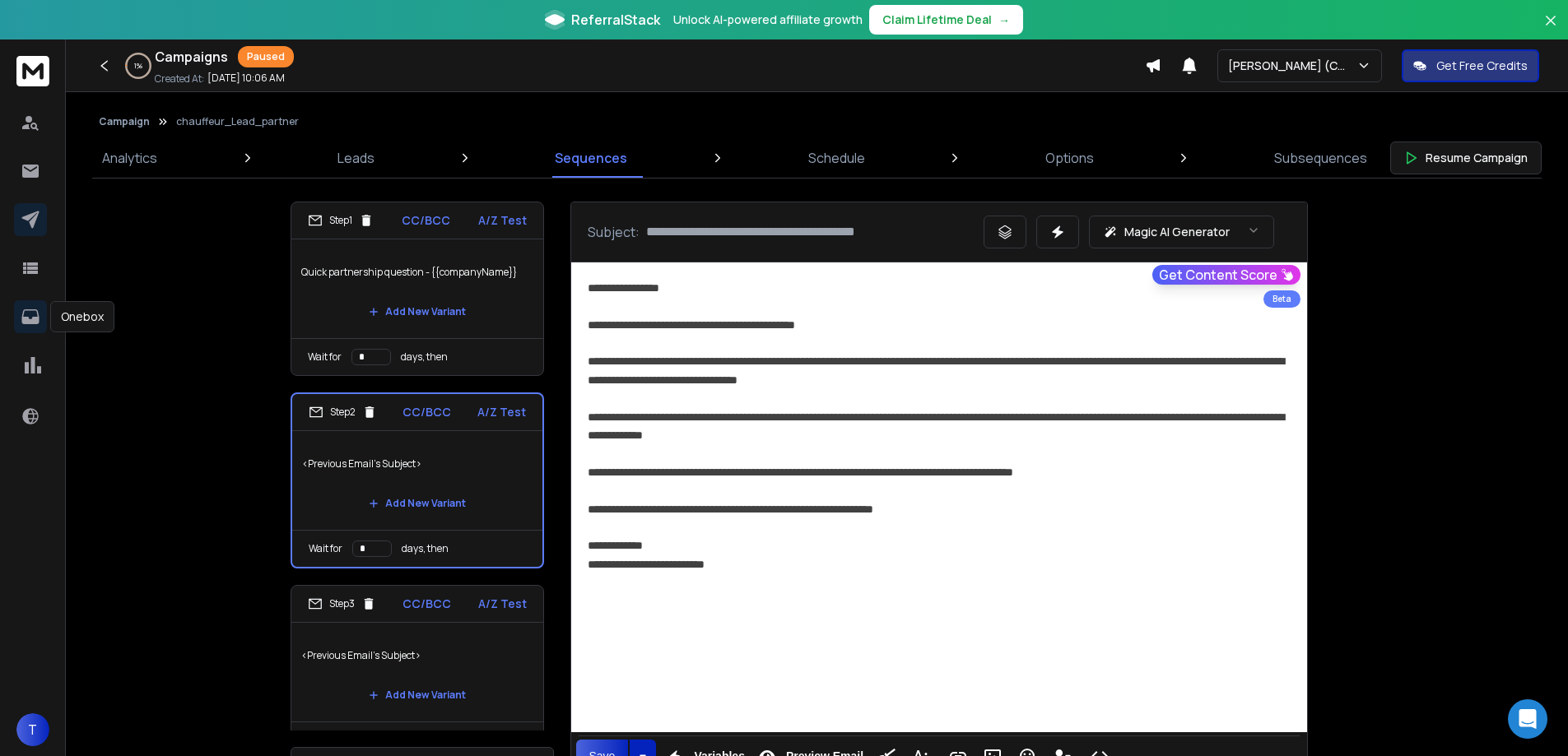
click at [33, 319] on icon at bounding box center [30, 317] width 18 height 15
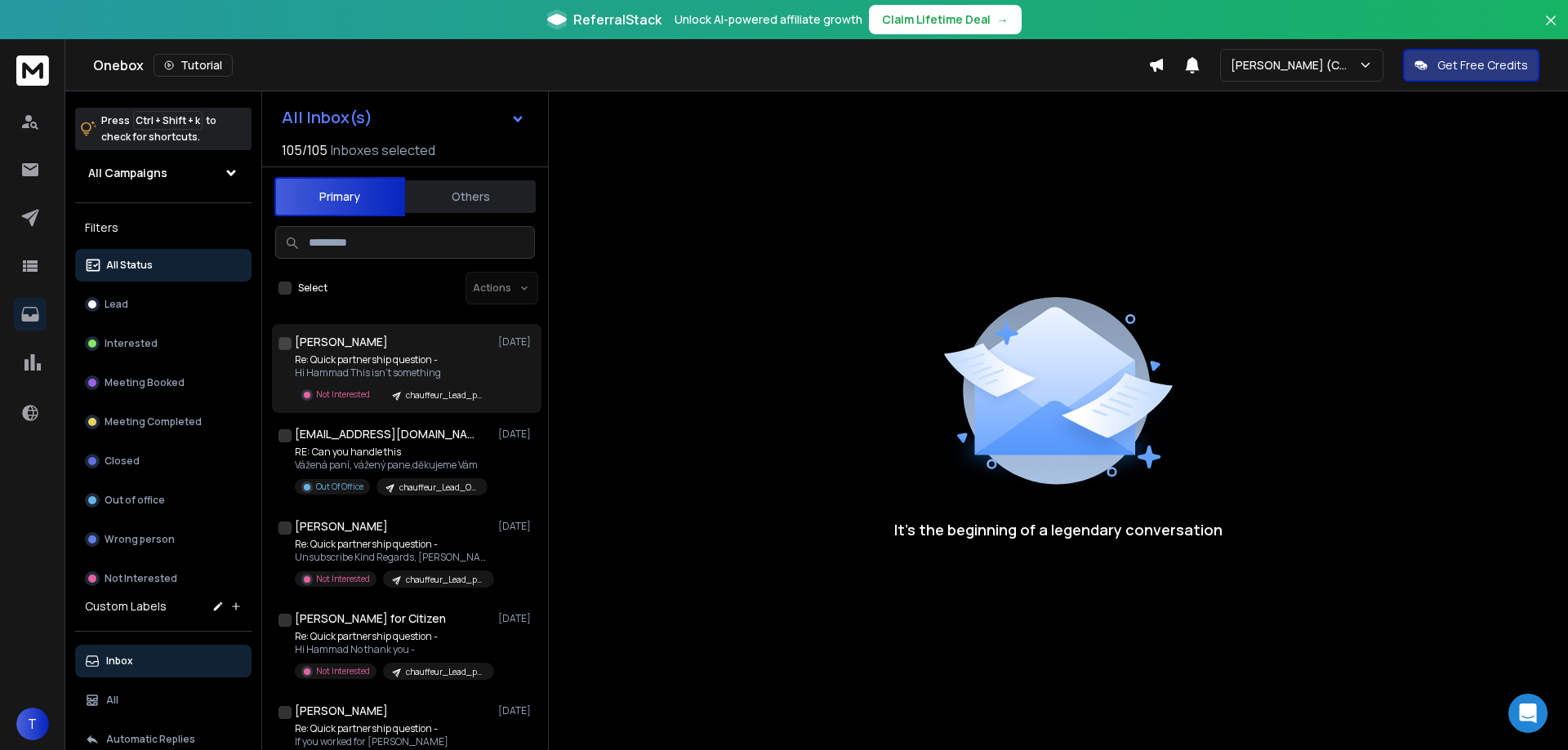
click at [459, 342] on div "Helen Soden 10 Oct" at bounding box center [415, 341] width 240 height 17
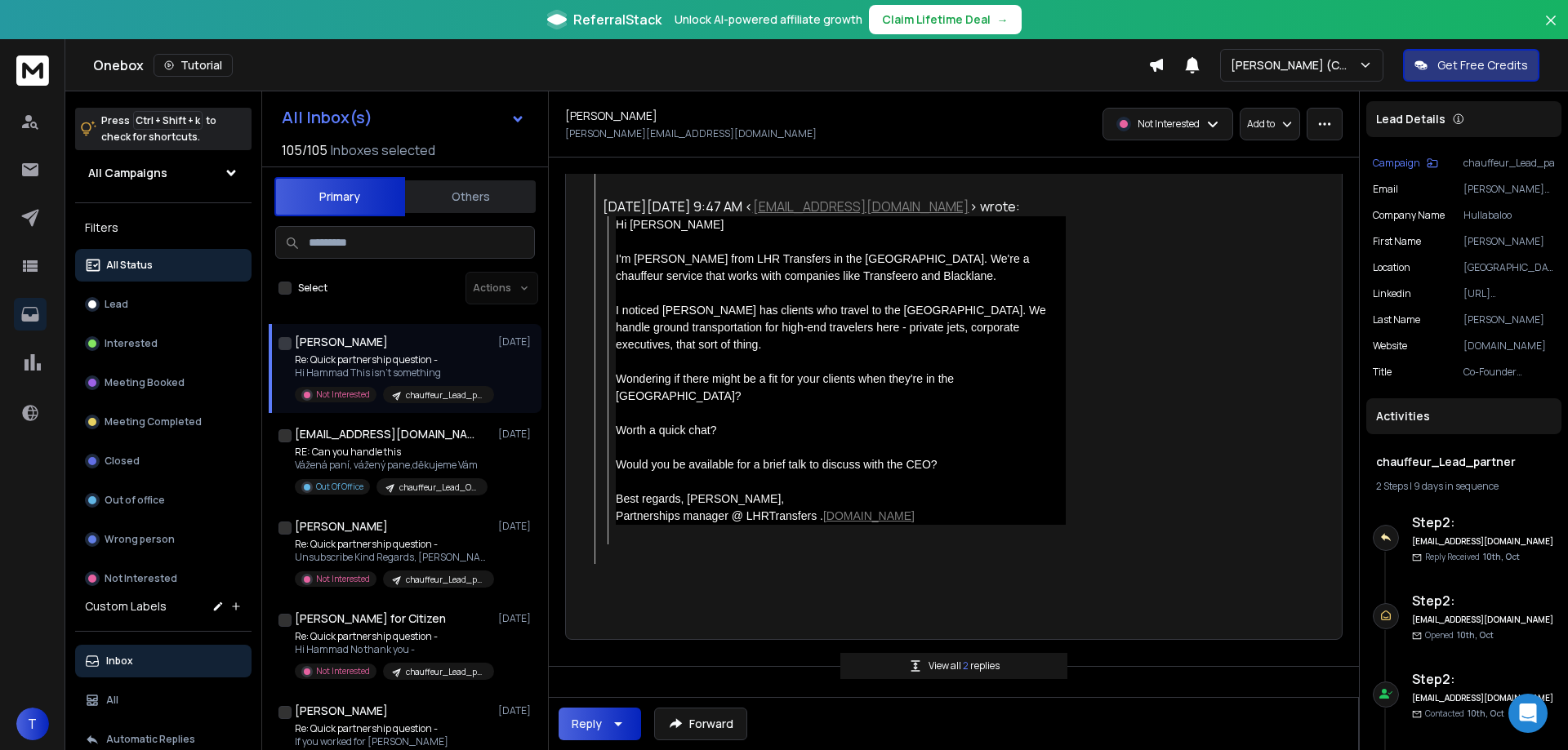
scroll to position [662, 0]
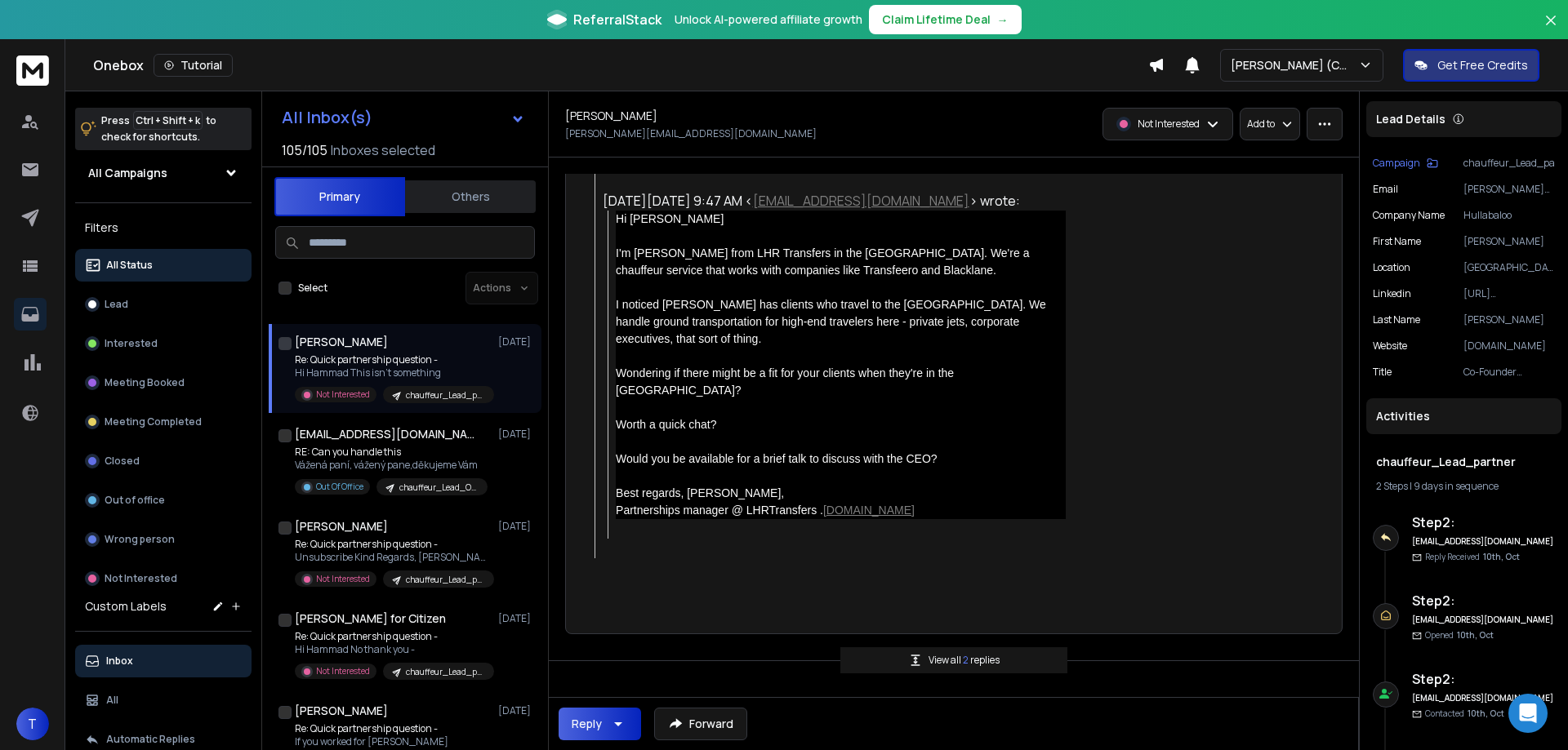
click at [959, 654] on p "View all 2 replies" at bounding box center [964, 660] width 71 height 13
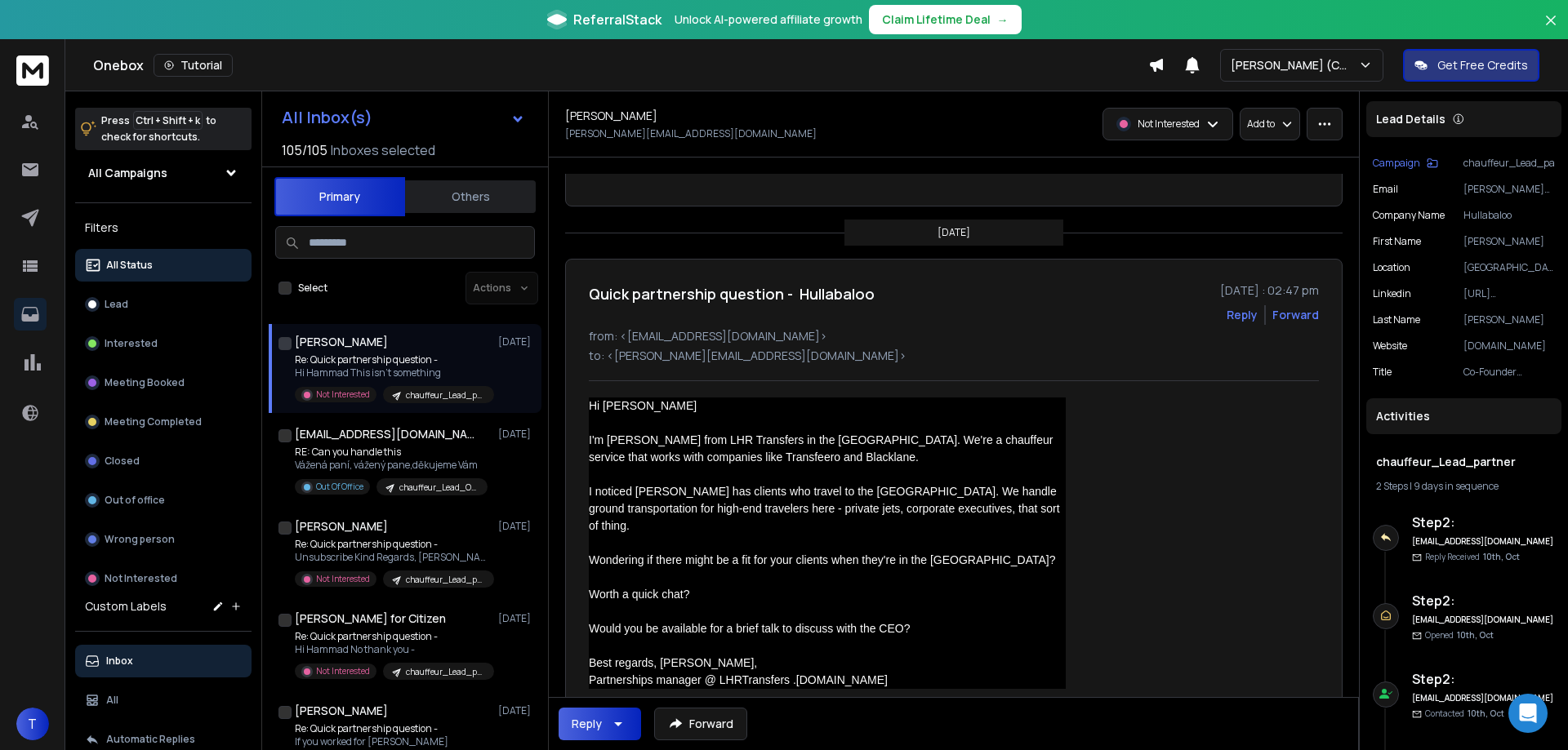
scroll to position [2093, 0]
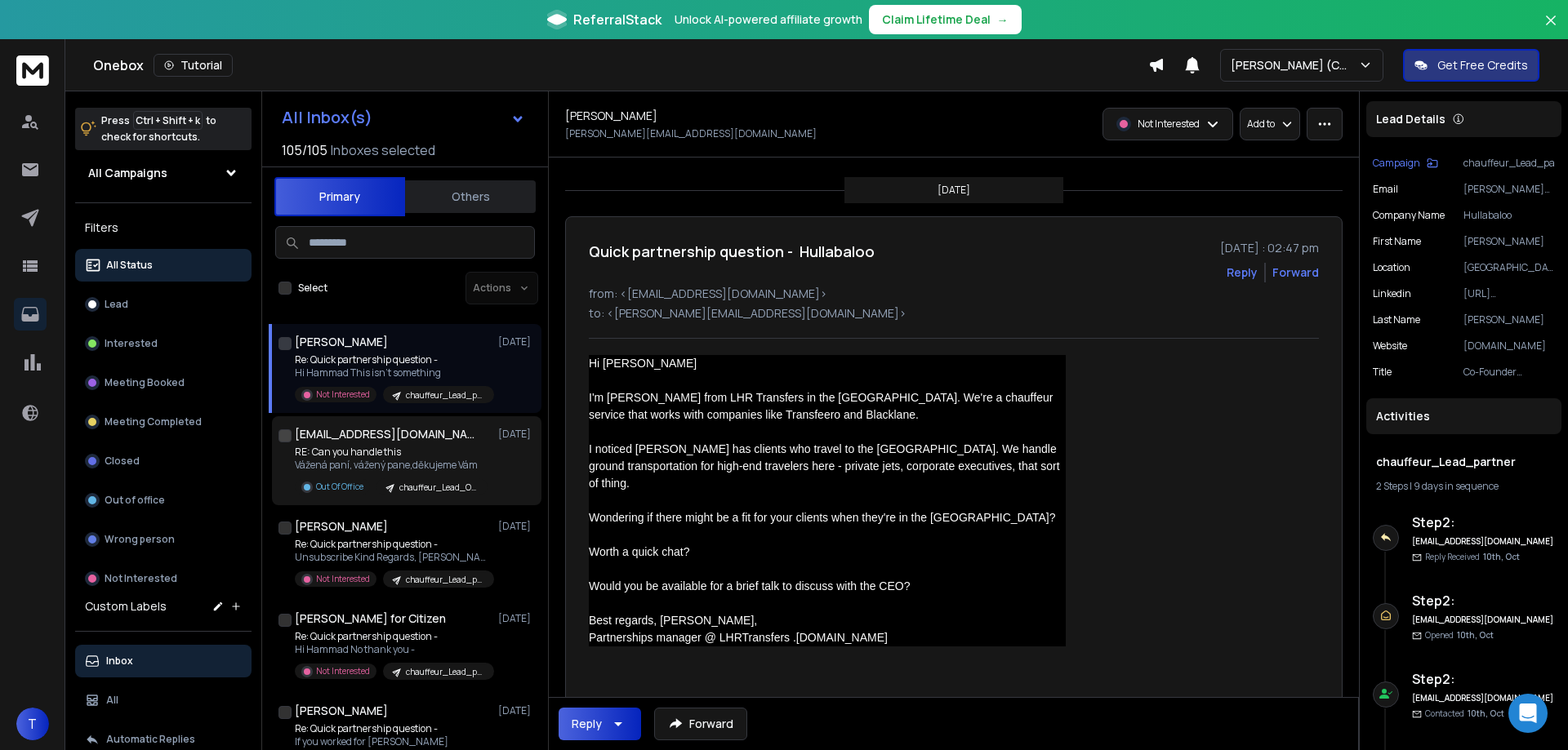
click at [456, 446] on p "RE: Can you handle this" at bounding box center [391, 451] width 193 height 13
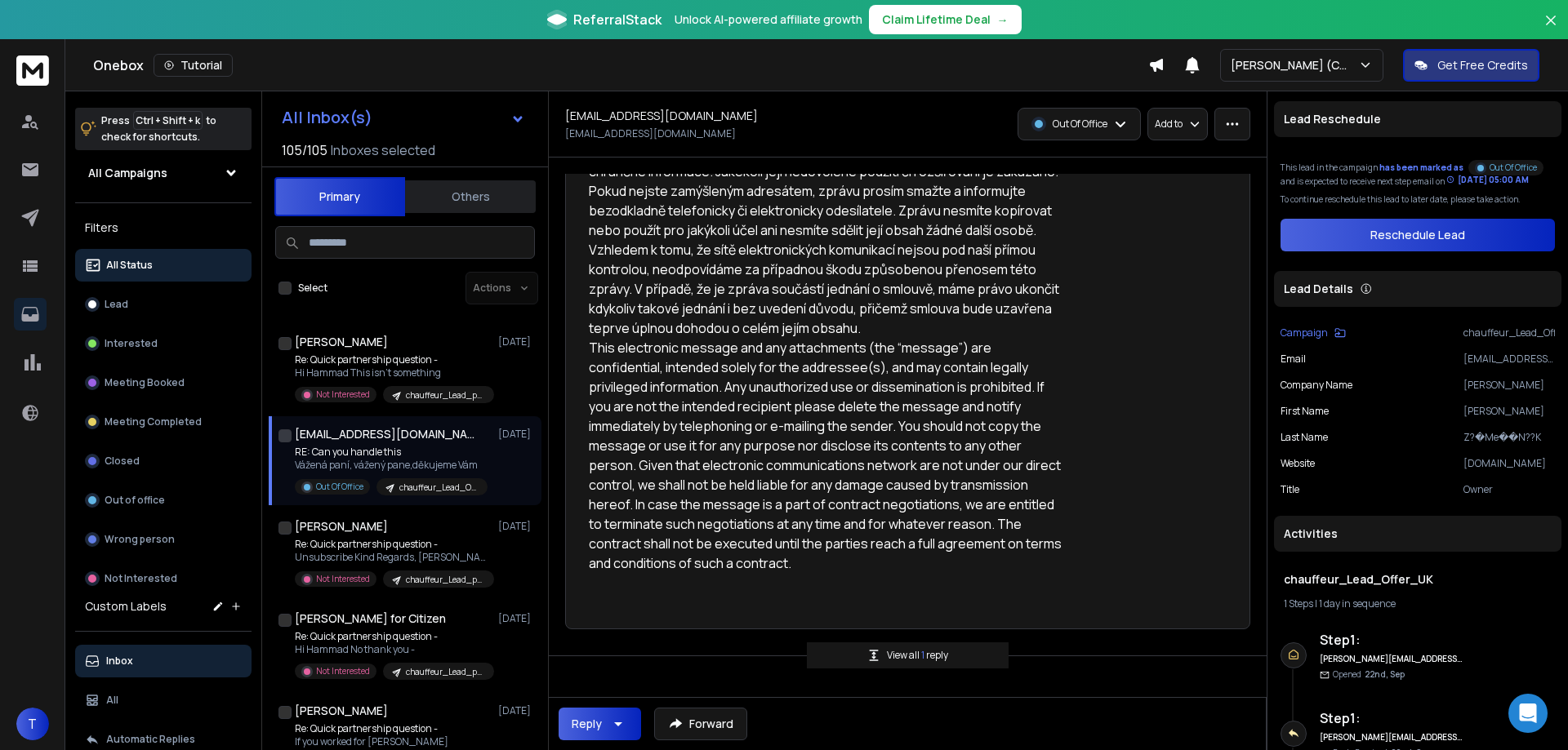
scroll to position [945, 0]
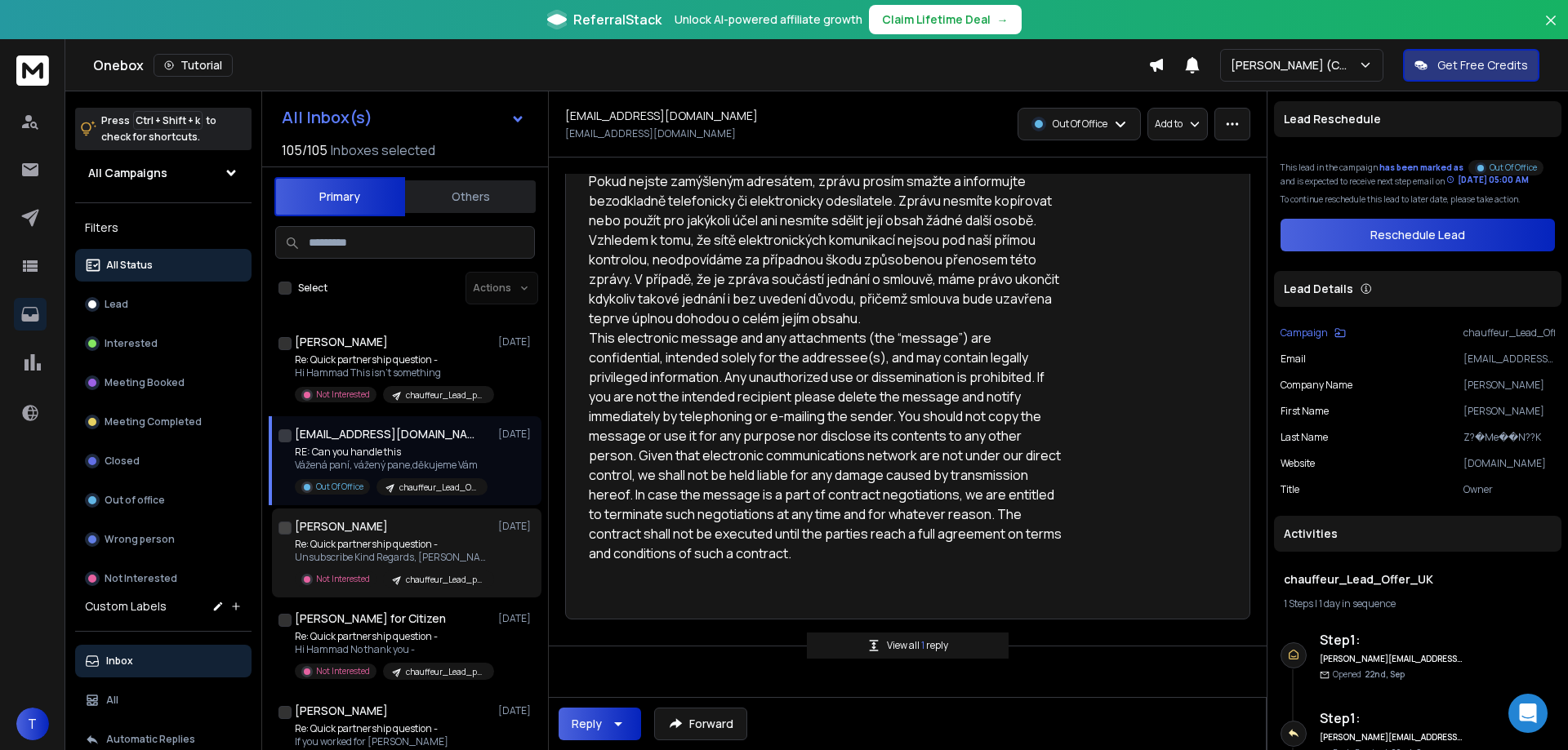
click at [433, 546] on p "Re: Quick partnership question -" at bounding box center [392, 544] width 196 height 13
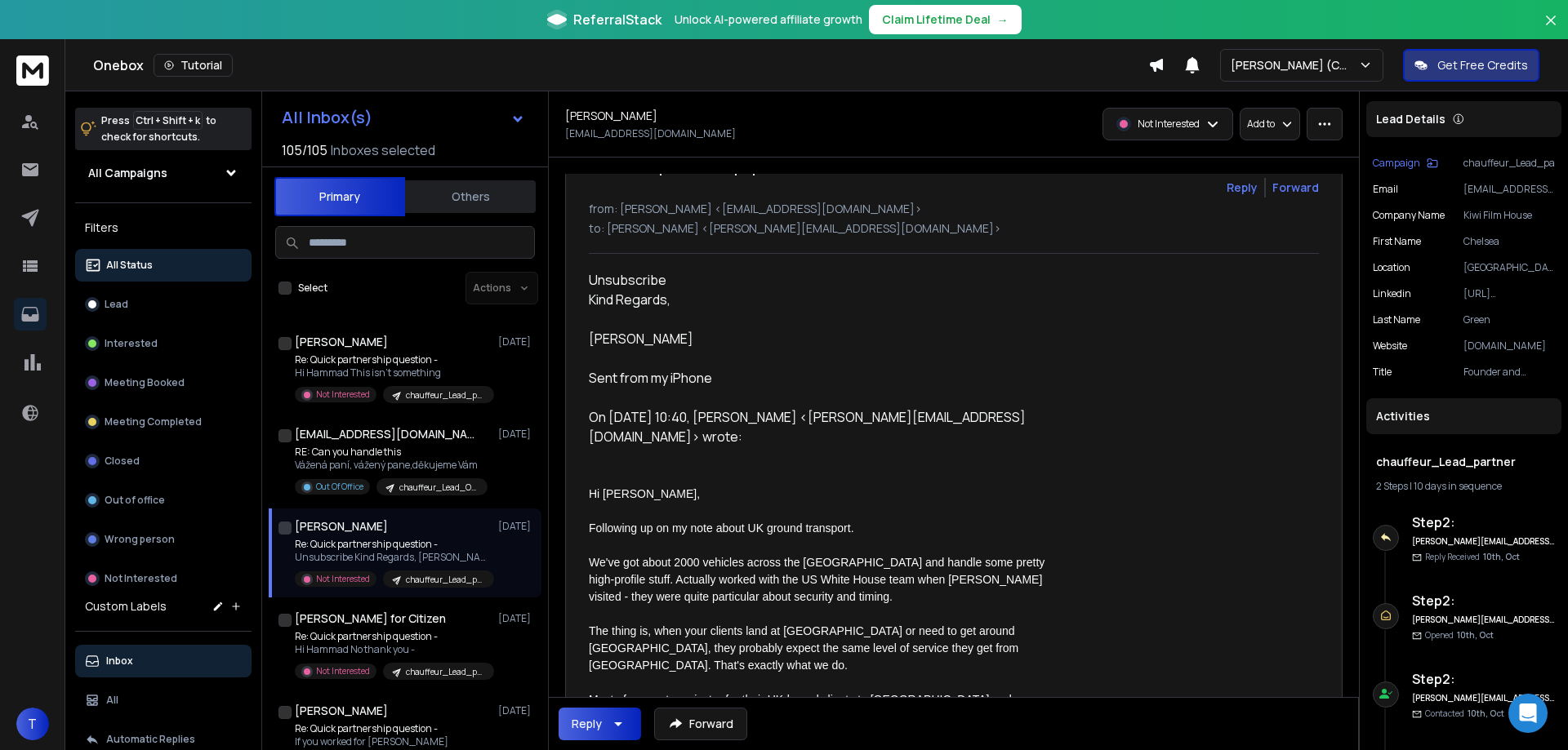
scroll to position [163, 0]
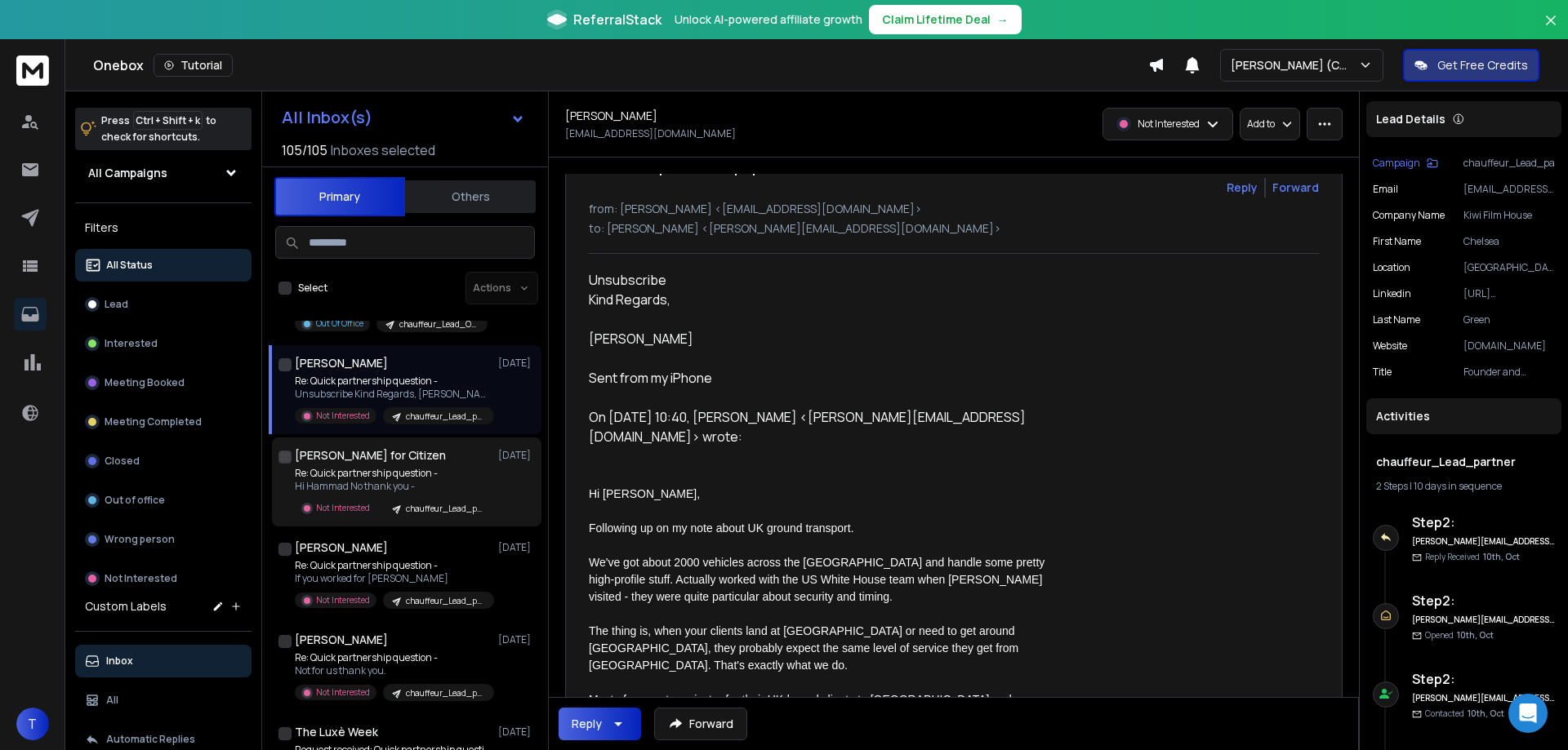
click at [444, 481] on p "Hi Hammad No thank you -" at bounding box center [392, 485] width 196 height 13
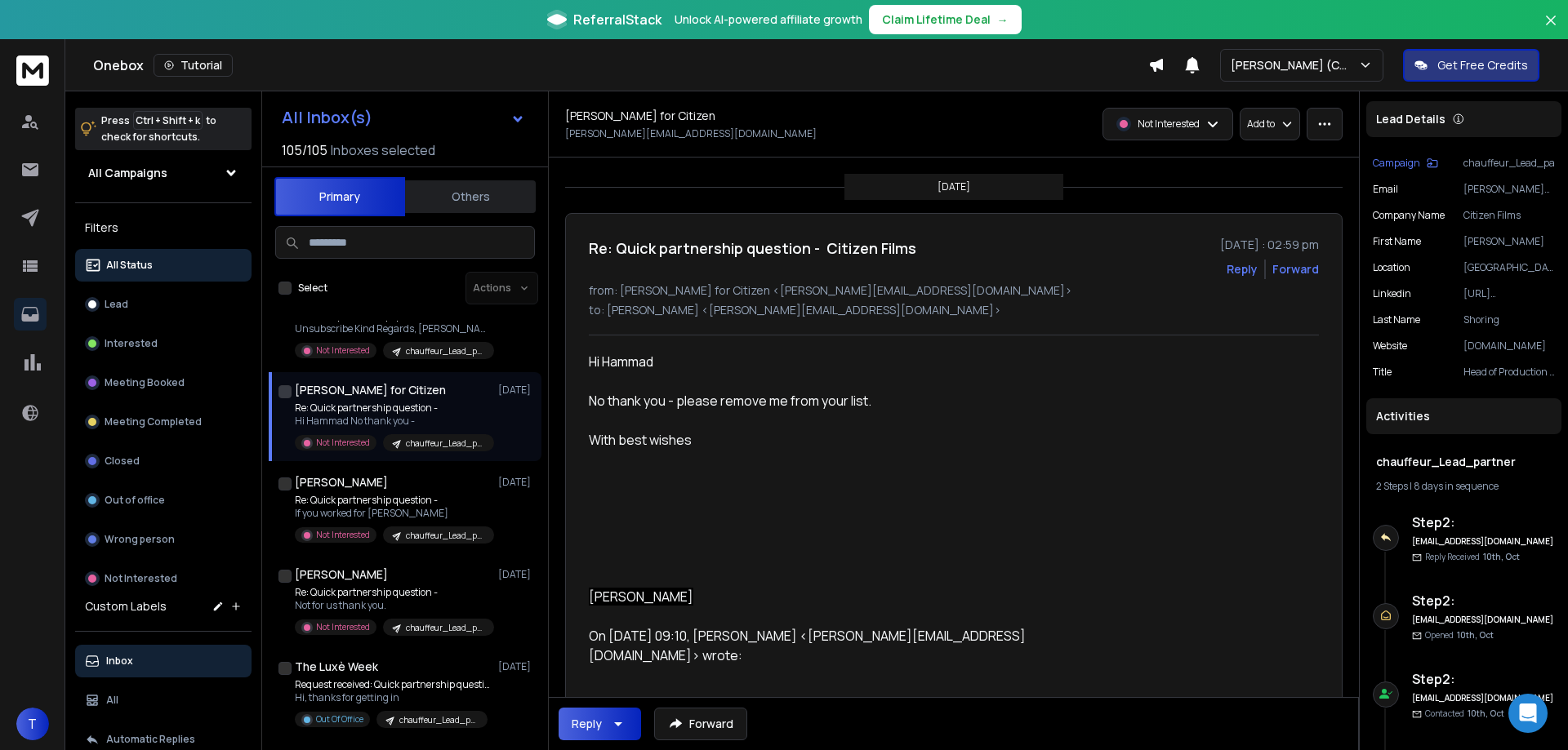
scroll to position [327, 0]
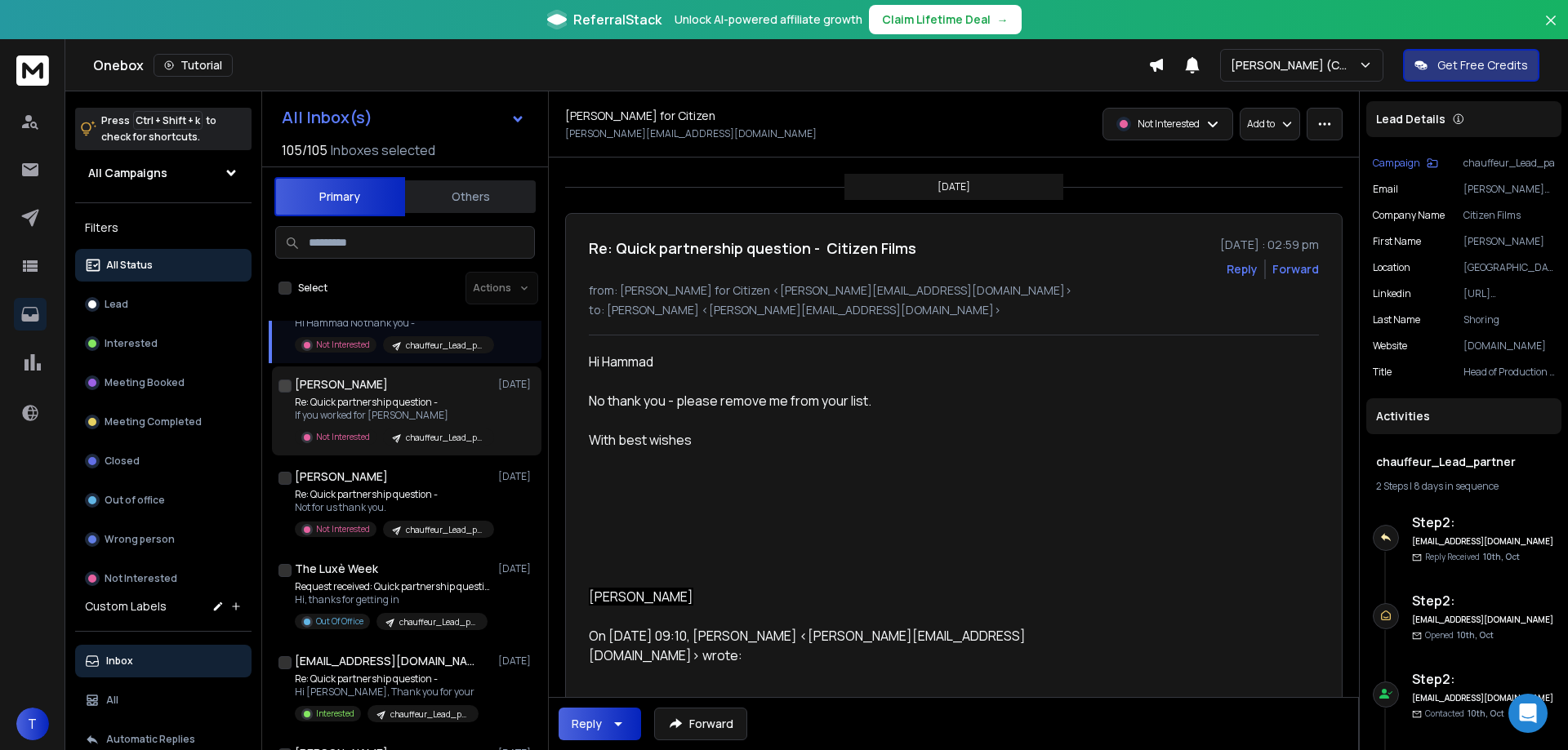
click at [449, 399] on p "Re: Quick partnership question -" at bounding box center [392, 402] width 196 height 13
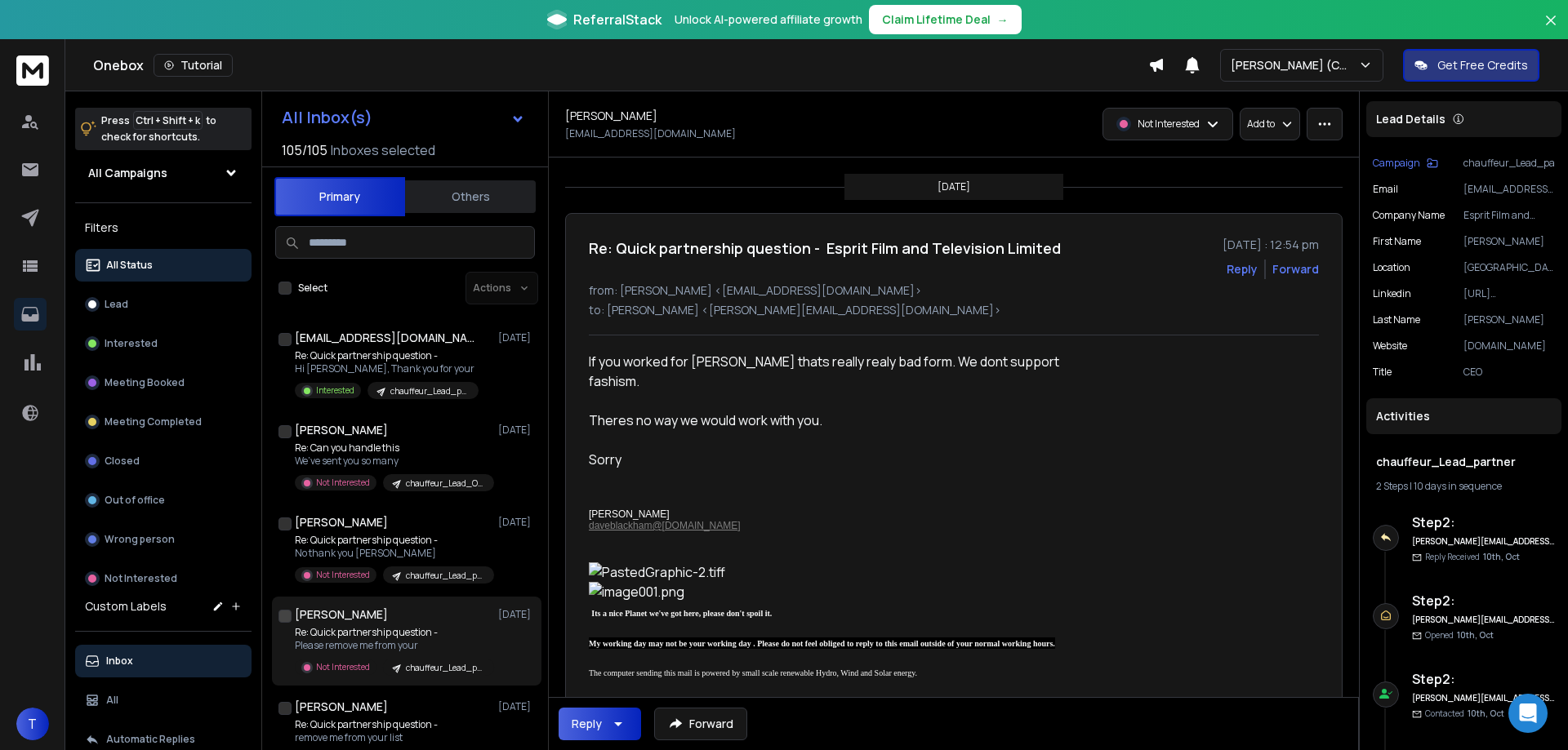
scroll to position [571, 0]
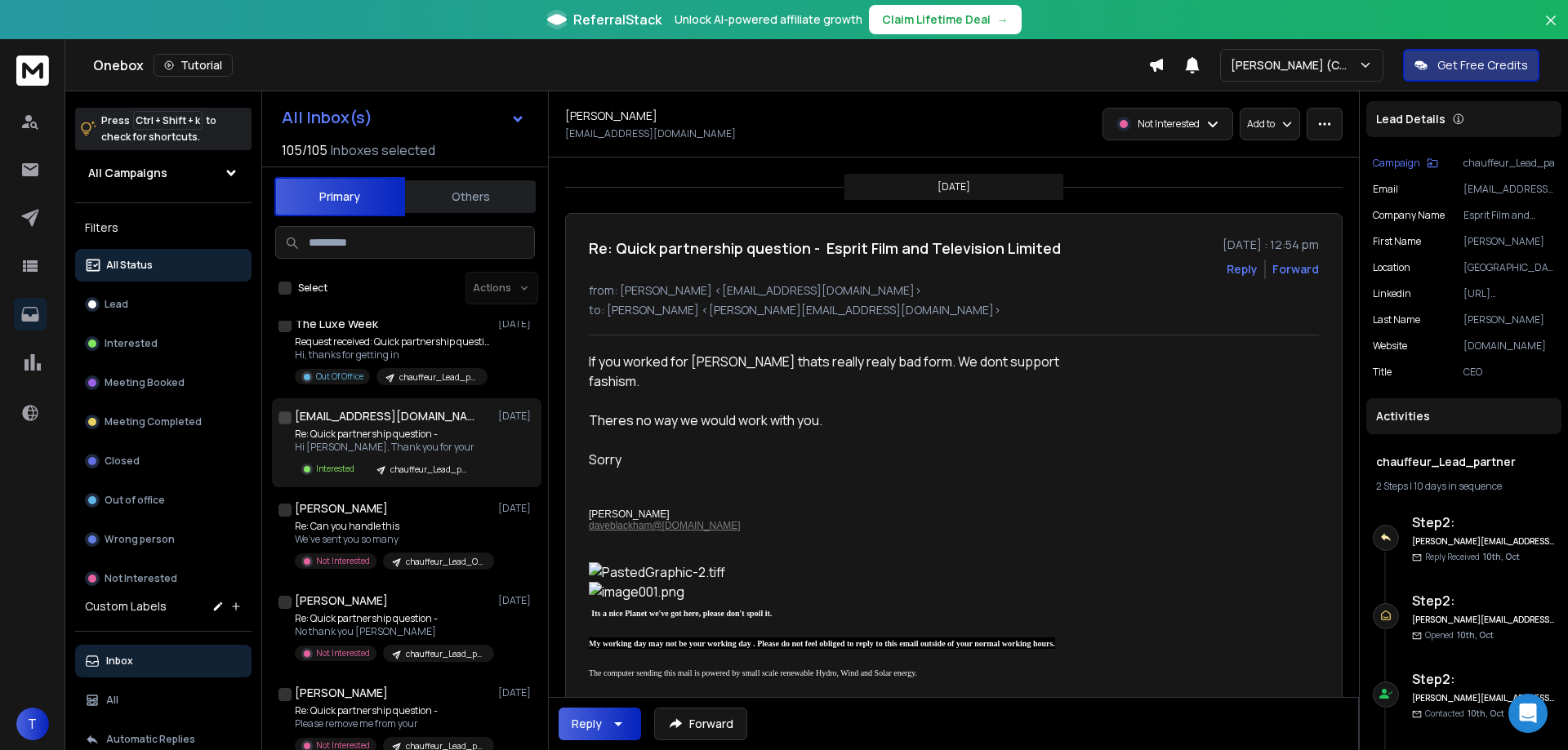
click at [466, 426] on div "haris@qdriveperformance.co.uk 09 Oct Re: Quick partnership question - Hi Haris,…" at bounding box center [415, 443] width 240 height 69
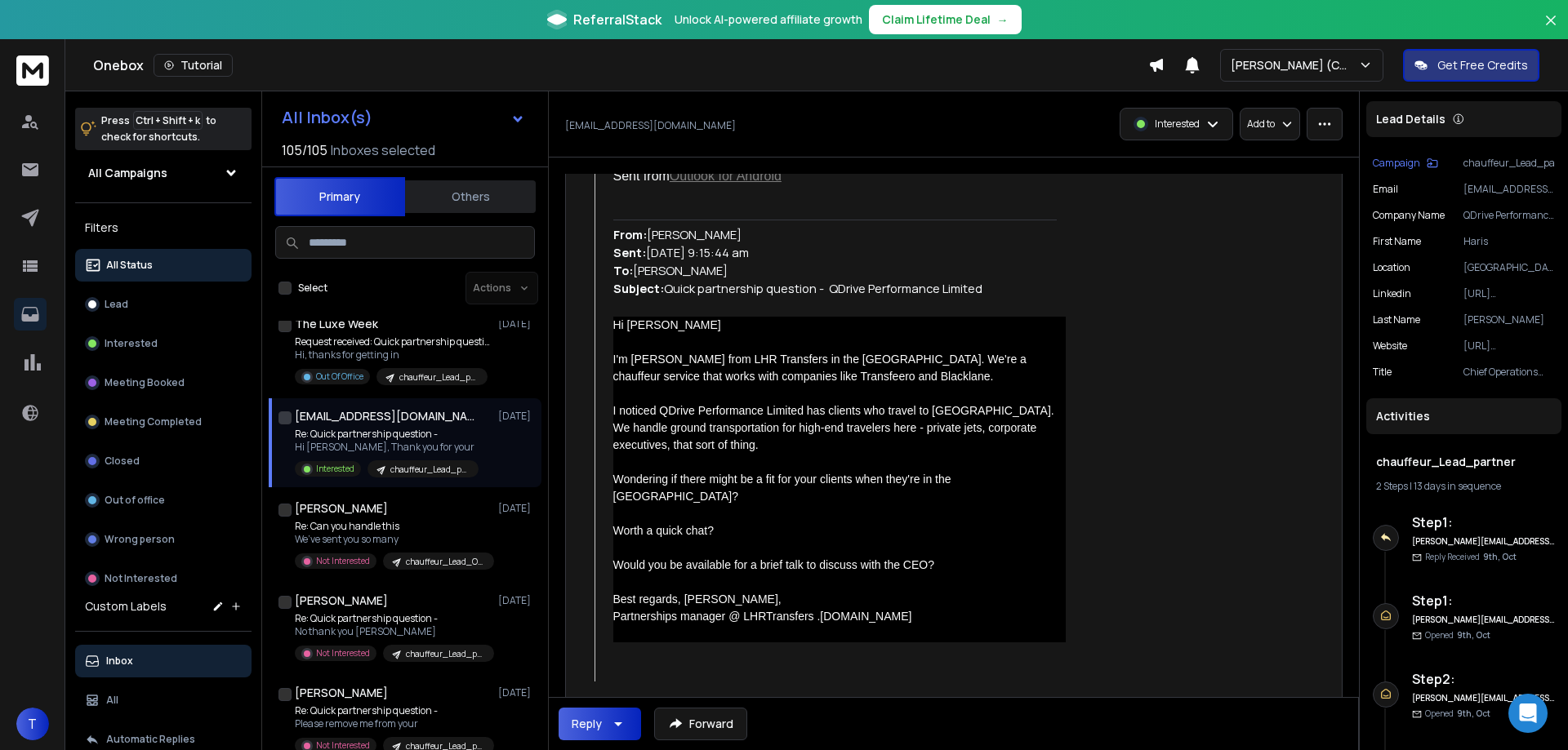
scroll to position [933, 0]
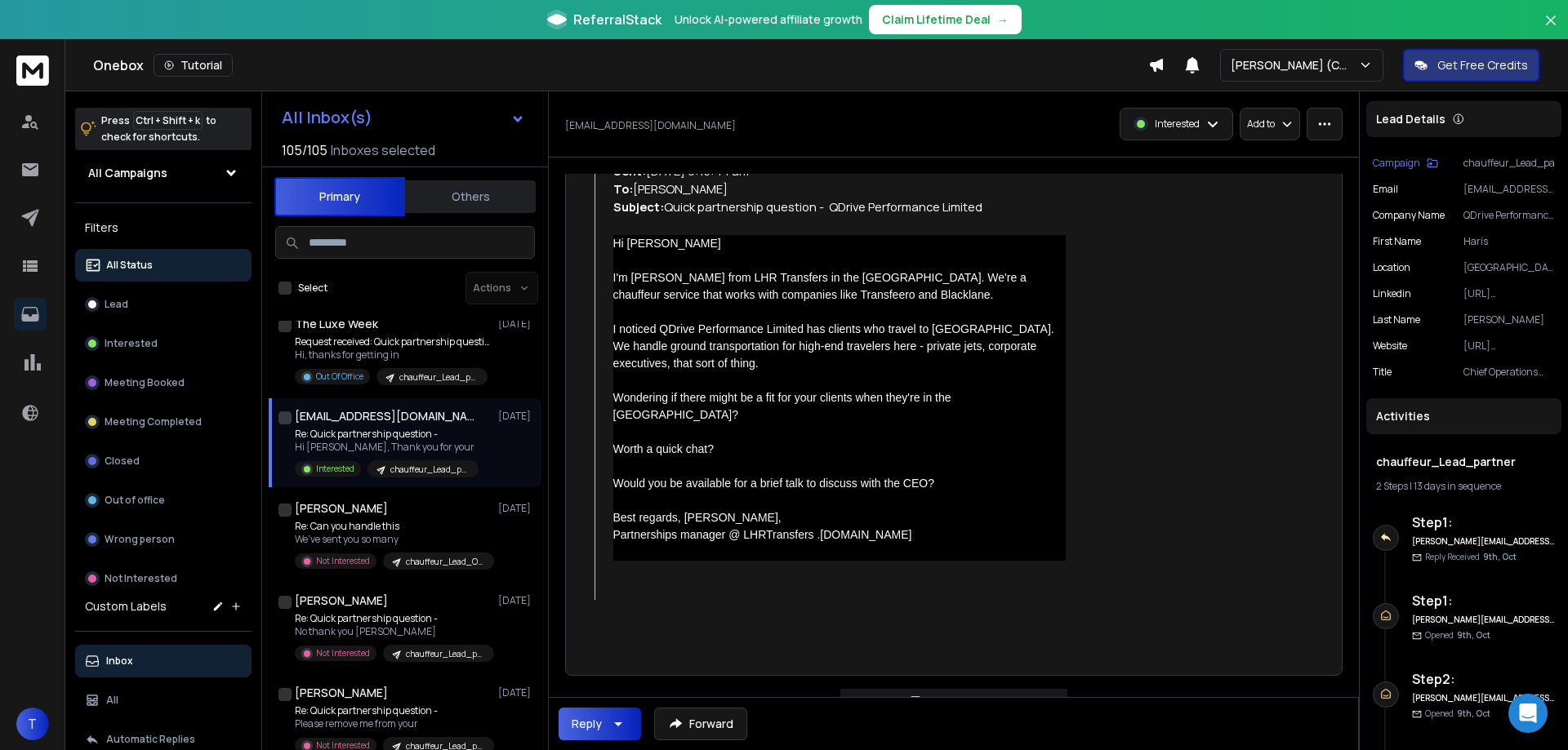
click at [1018, 689] on div "View all 3 replies" at bounding box center [953, 701] width 227 height 26
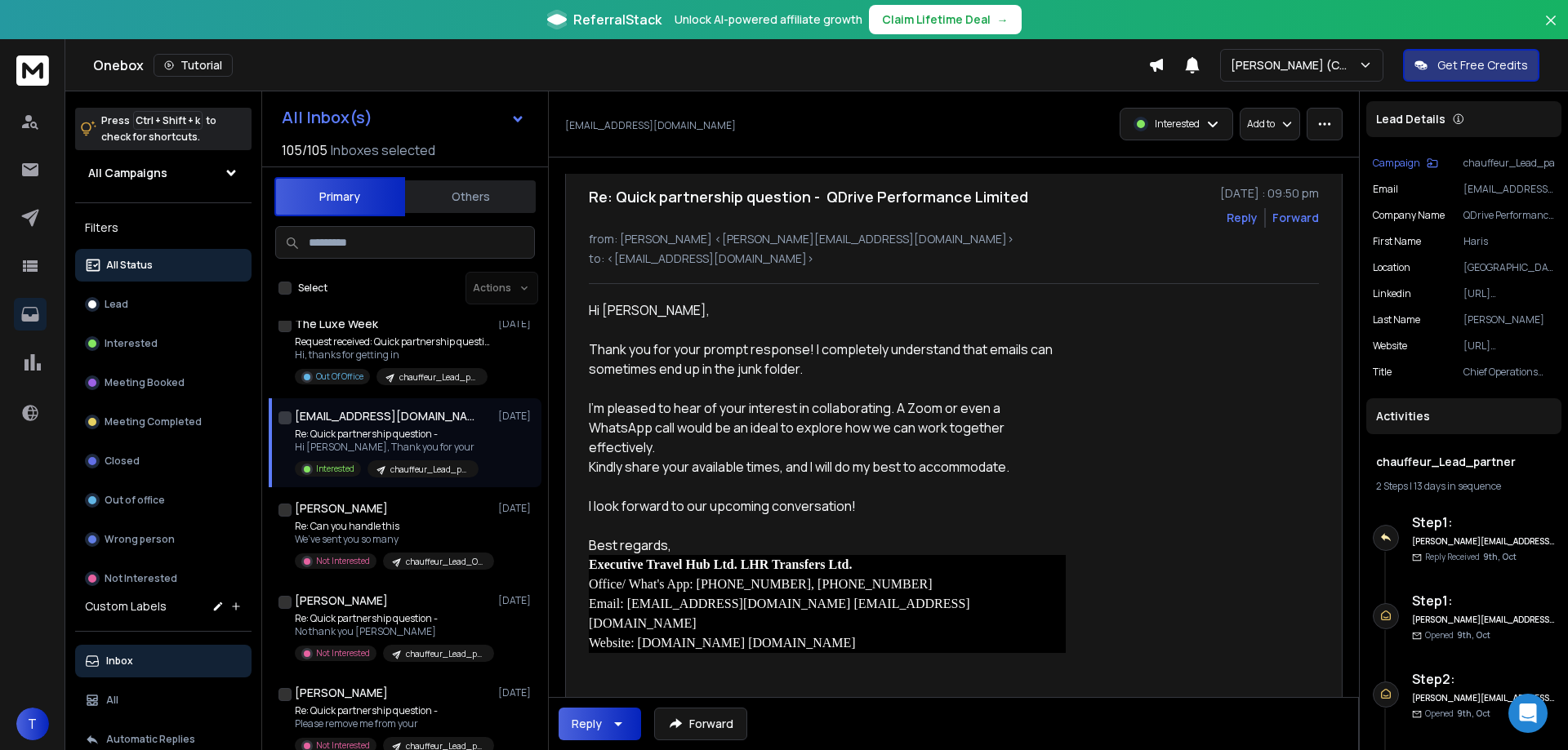
scroll to position [0, 0]
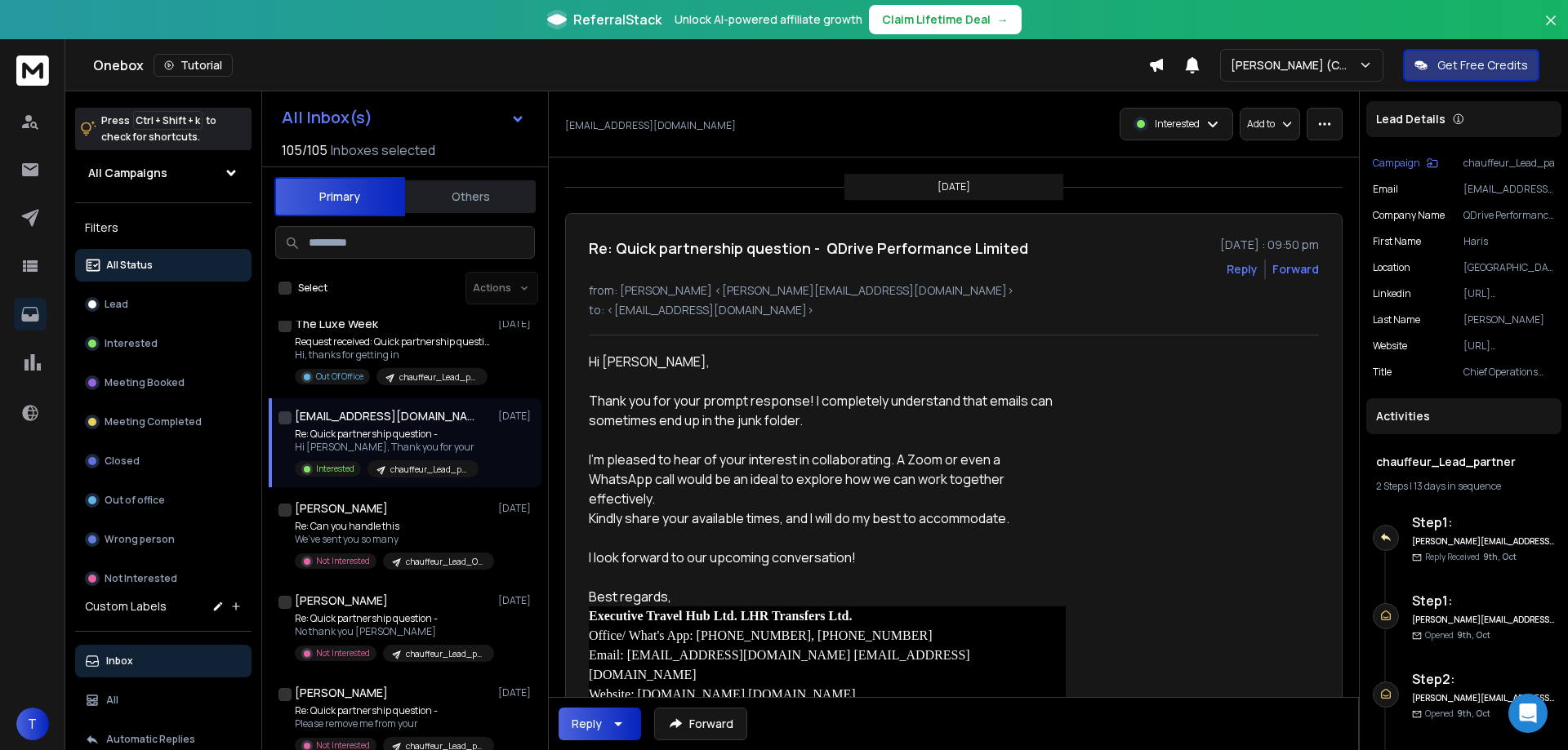
click at [1102, 737] on div "Reply Forward" at bounding box center [954, 724] width 810 height 54
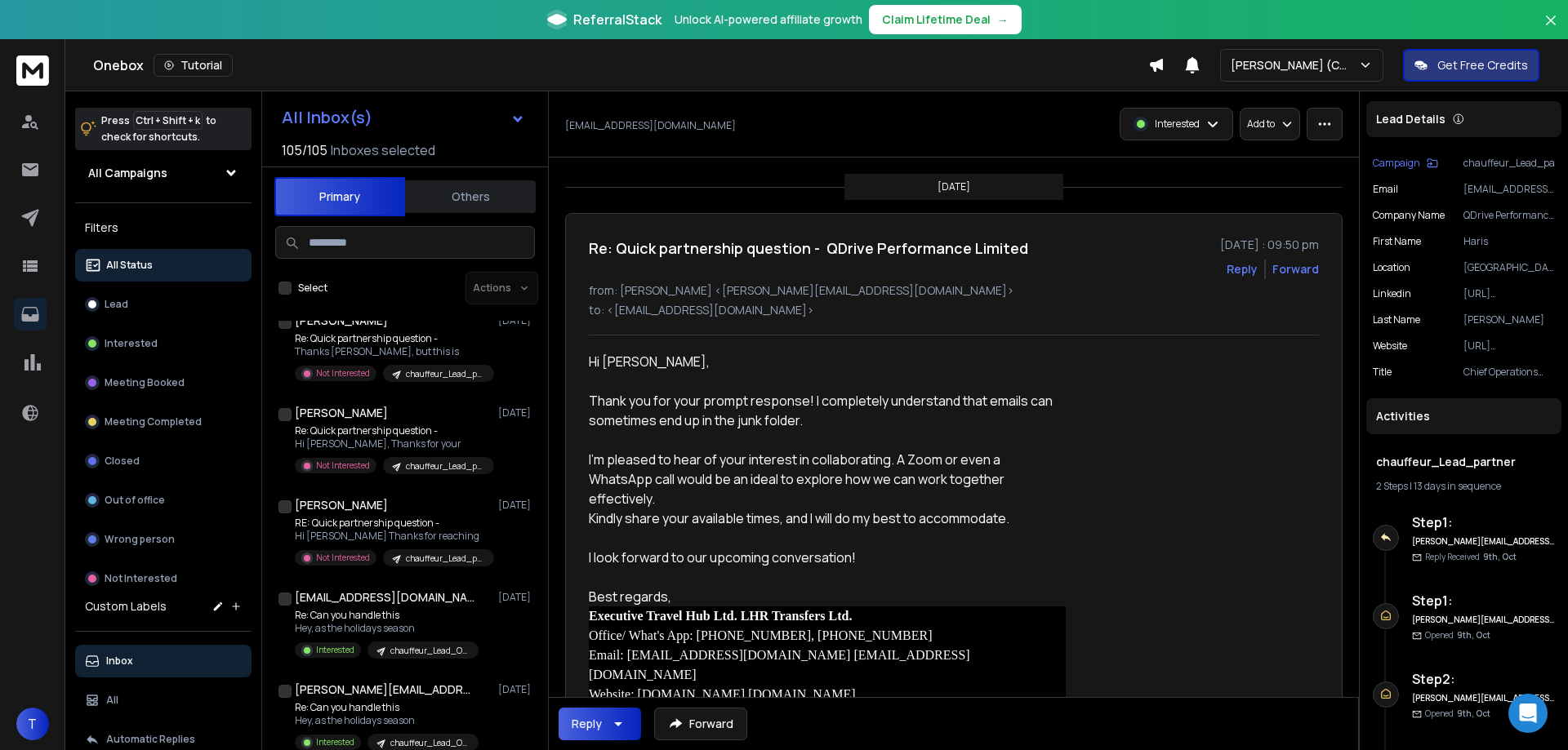
scroll to position [1225, 0]
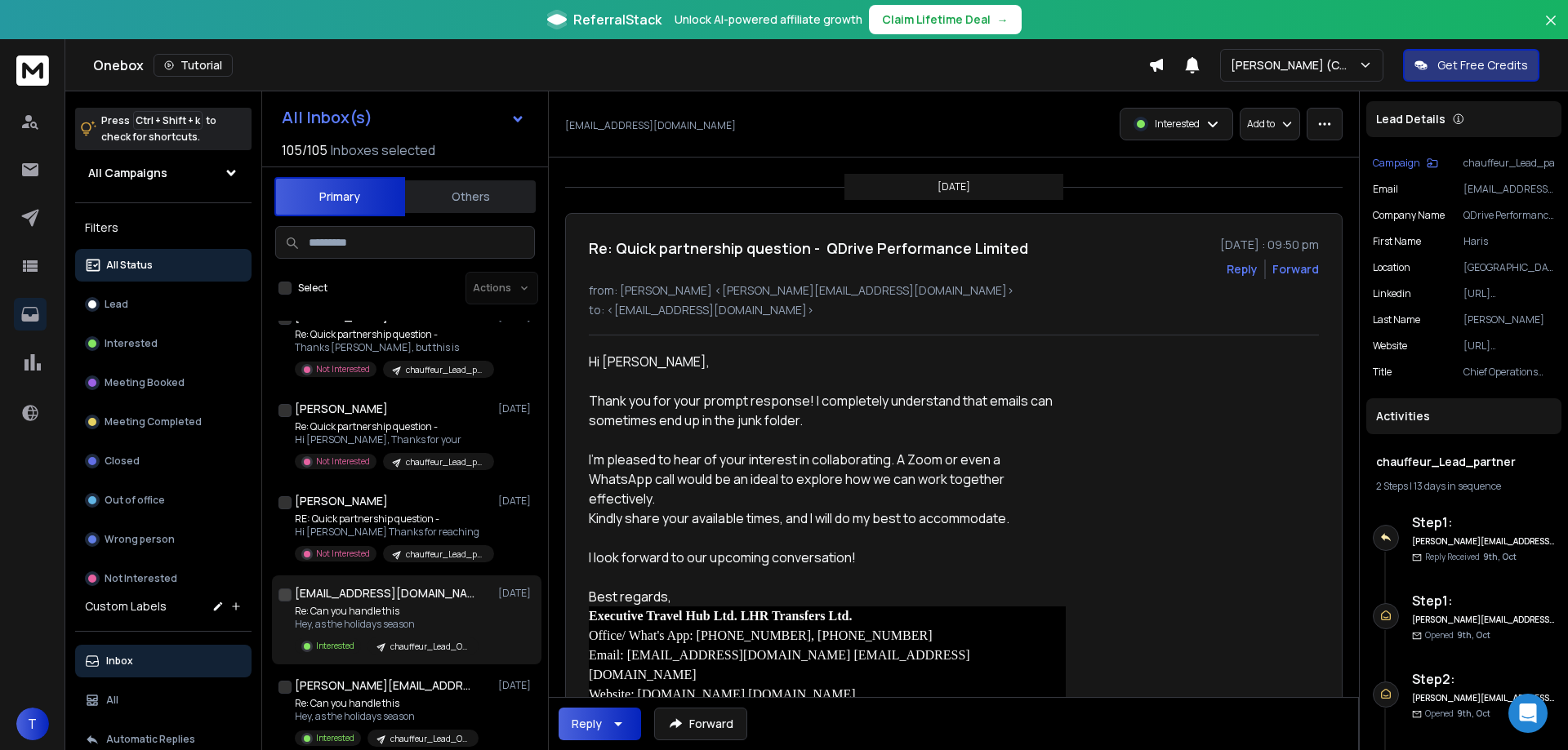
click at [437, 606] on p "Re: Can you handle this" at bounding box center [386, 611] width 184 height 13
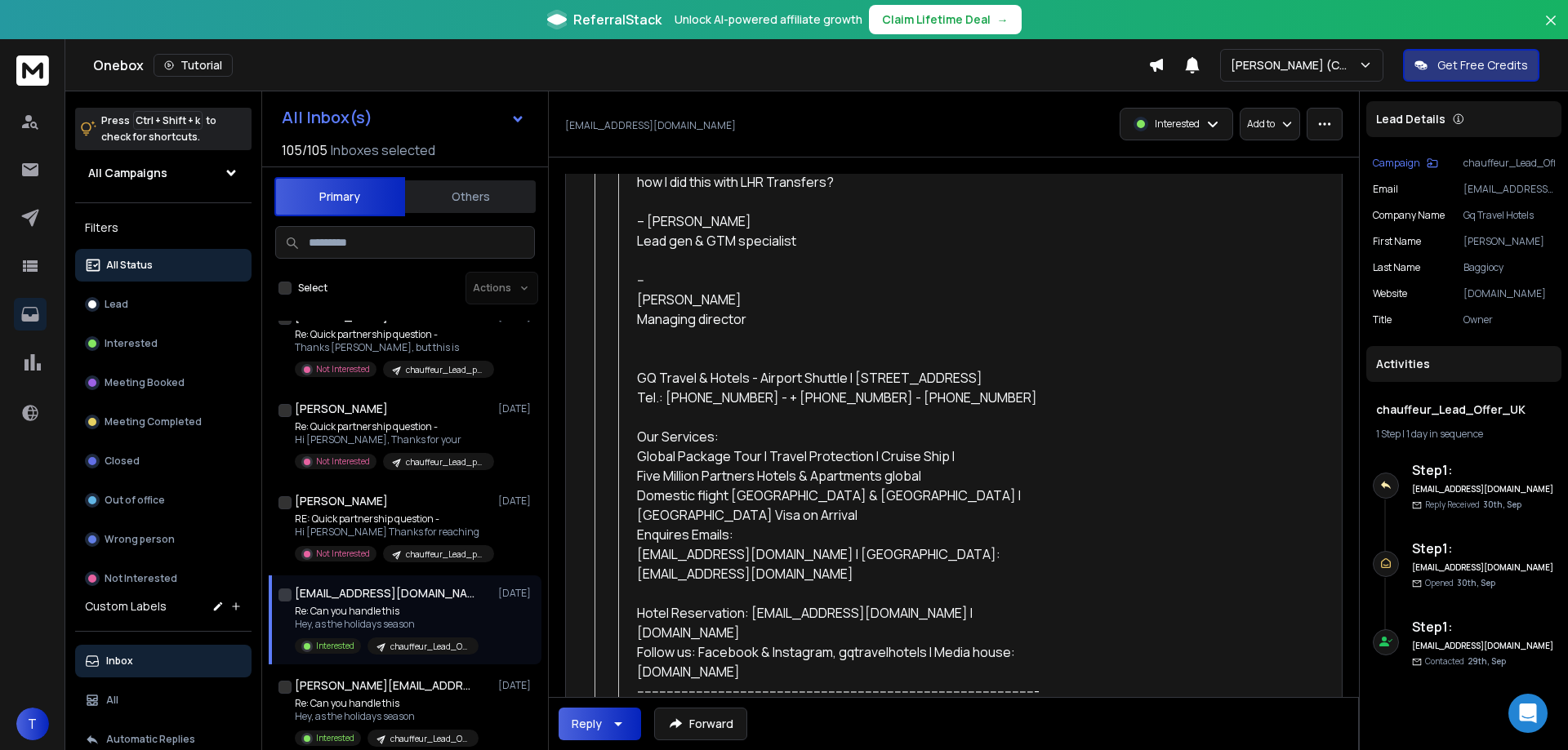
scroll to position [1219, 0]
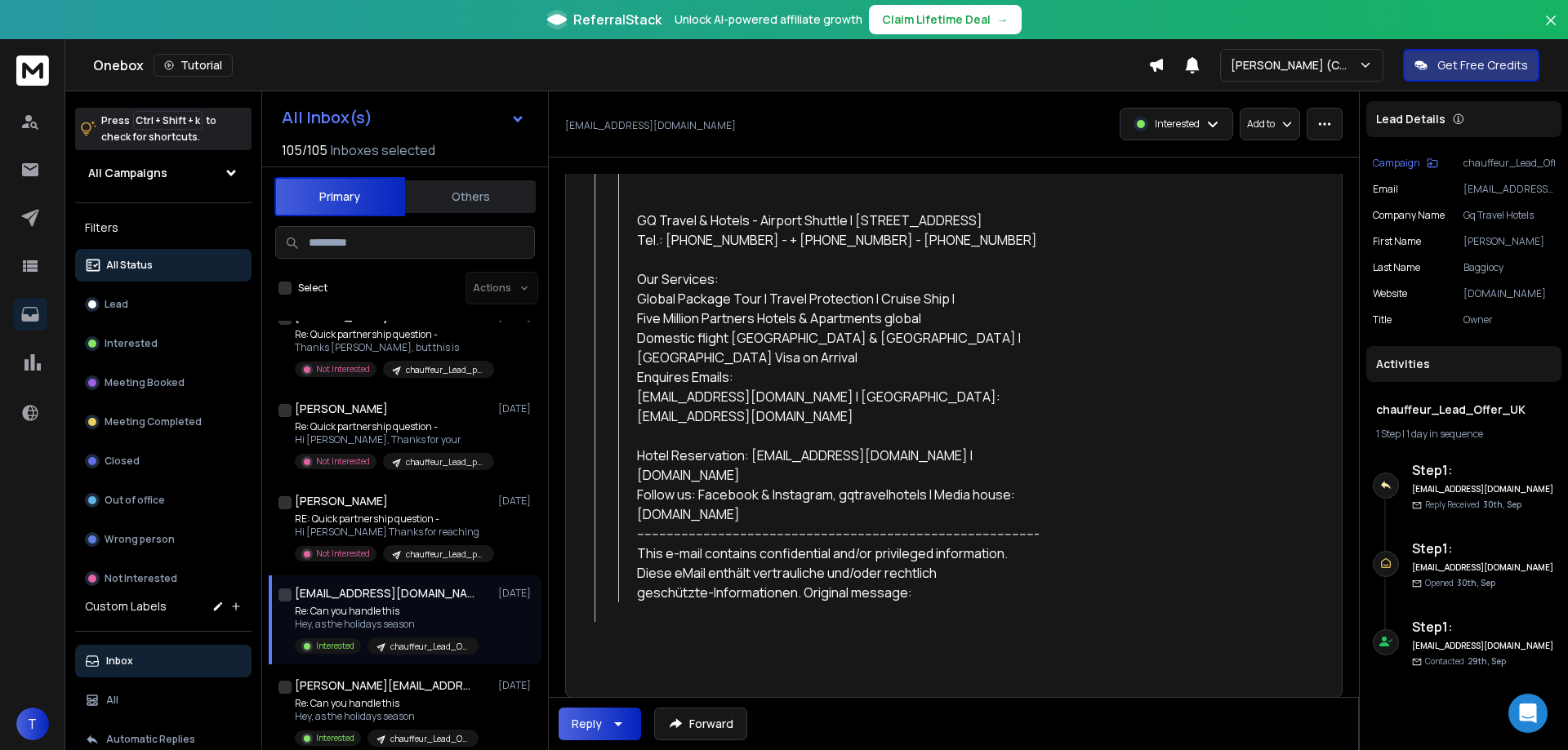
click at [989, 718] on p "View all 3 replies" at bounding box center [964, 724] width 71 height 13
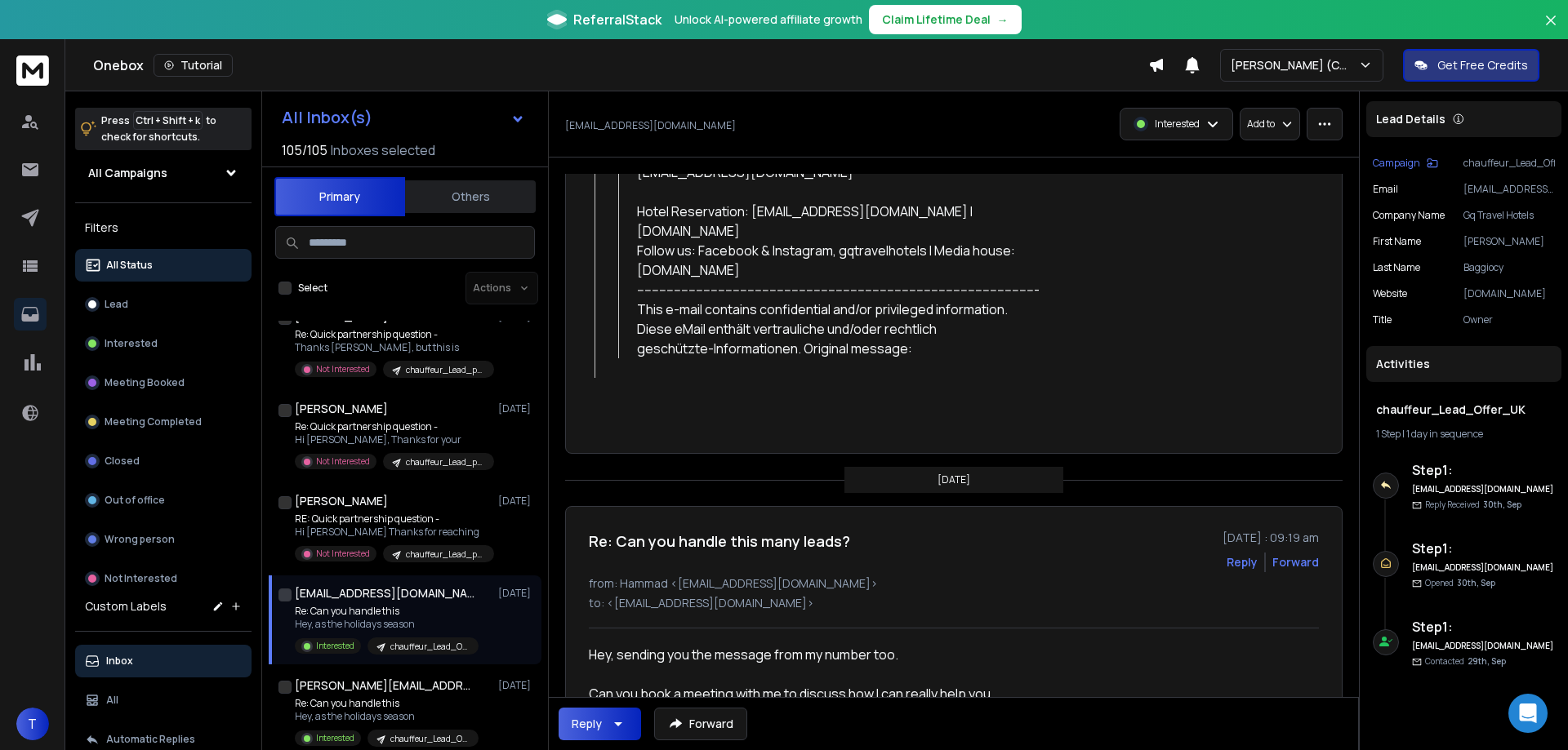
scroll to position [1464, 0]
